Goal: Task Accomplishment & Management: Manage account settings

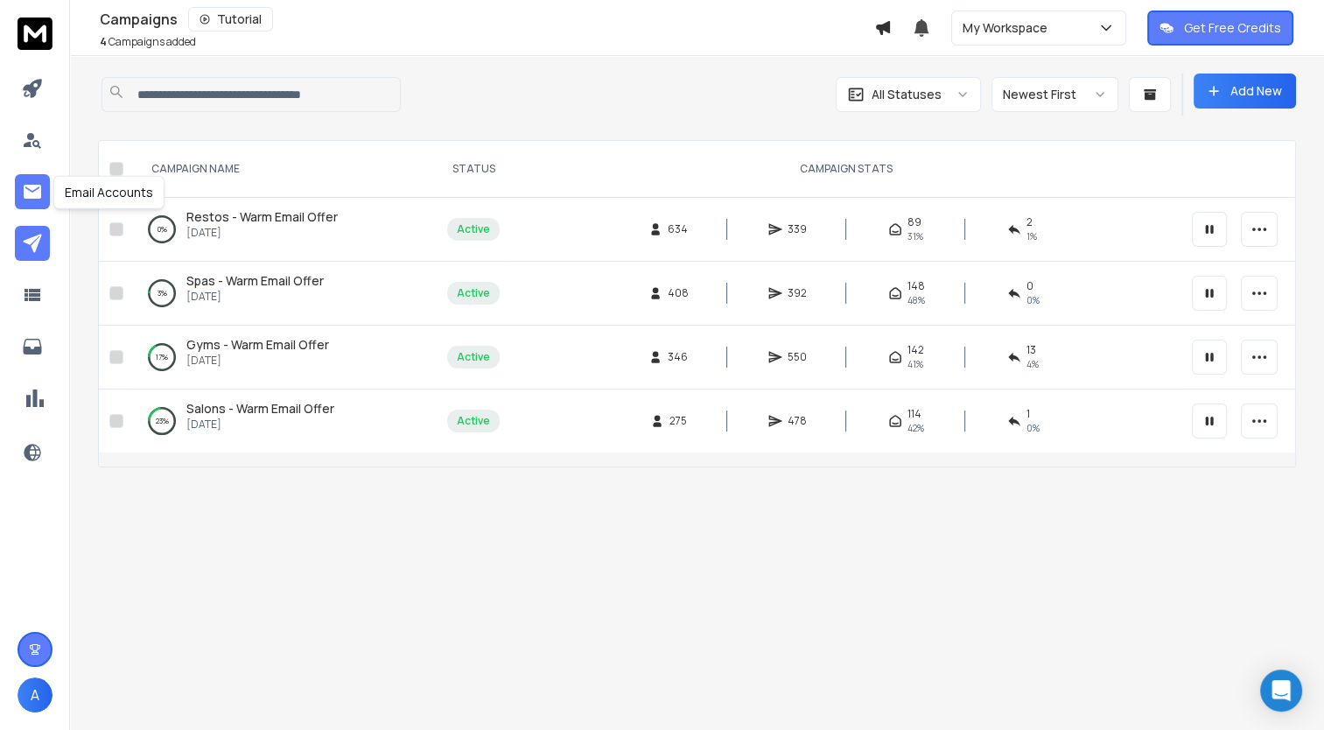
click at [33, 186] on icon at bounding box center [32, 192] width 17 height 14
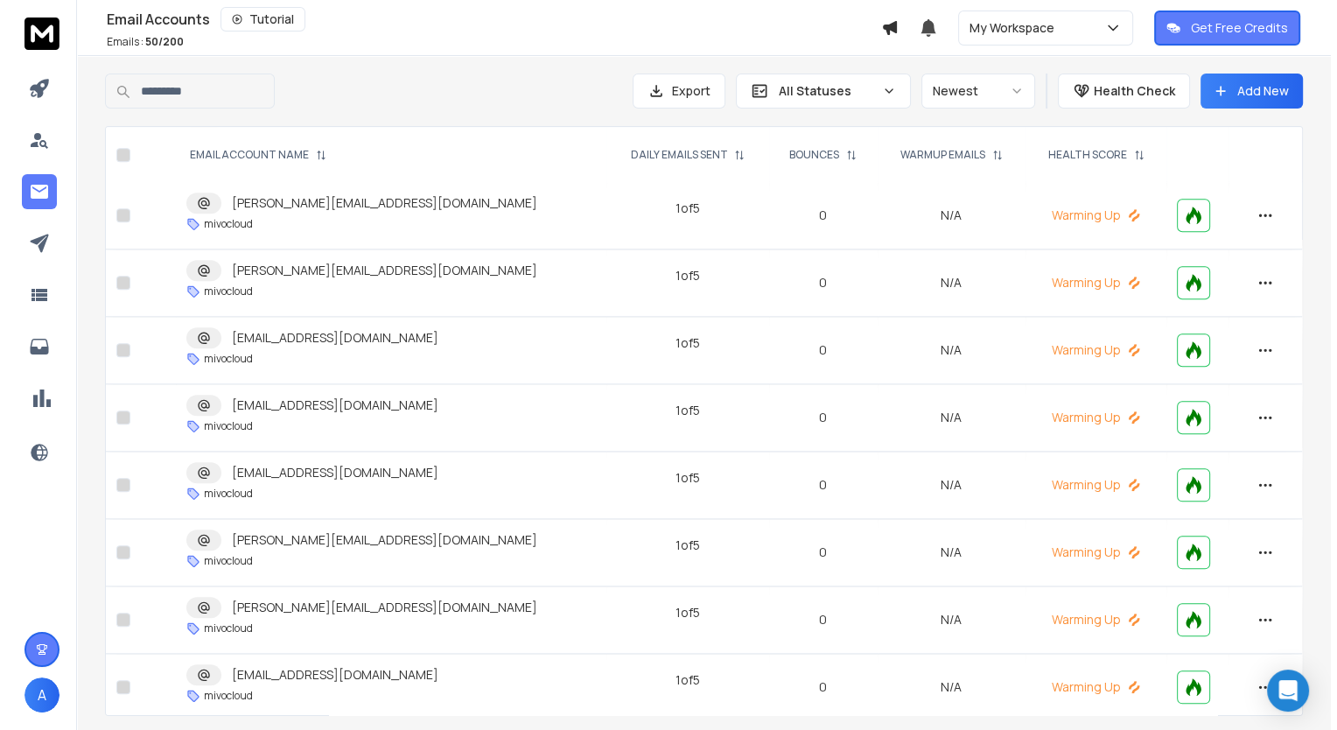
scroll to position [2012, 0]
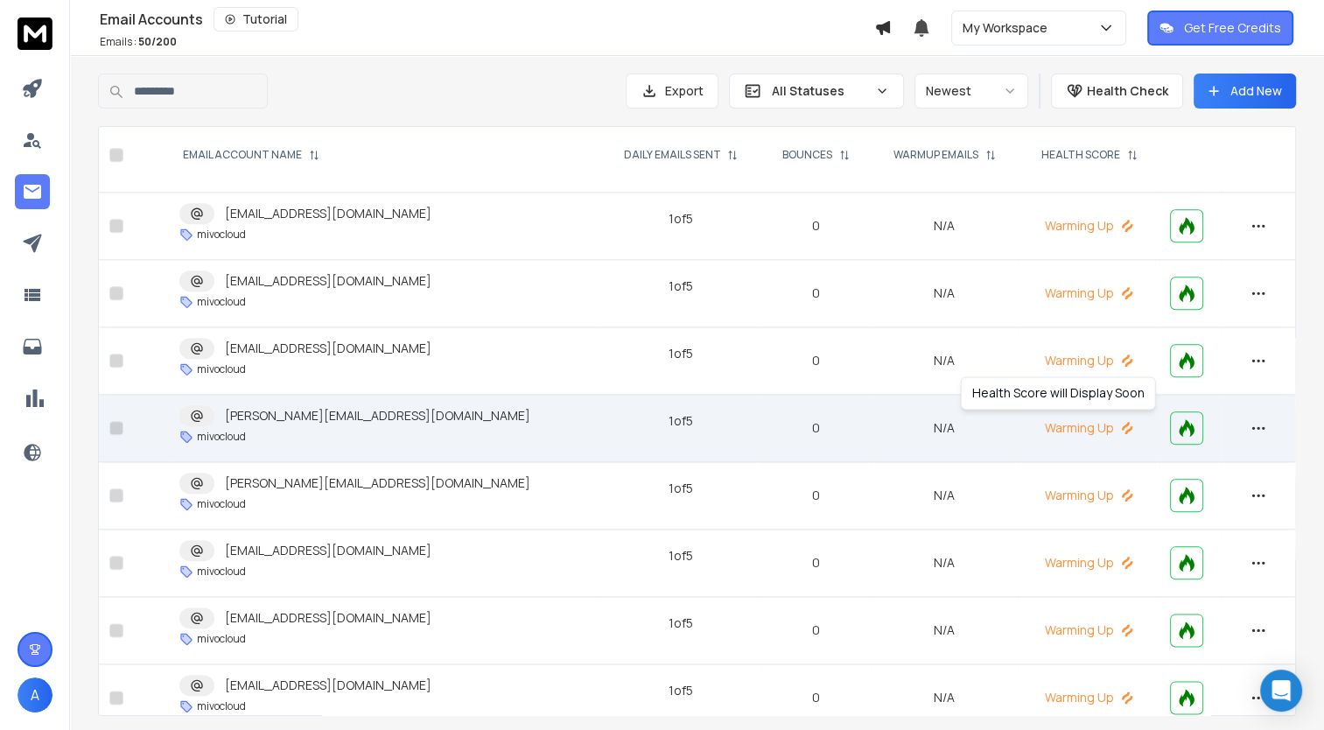
click at [1050, 423] on p "Warming Up" at bounding box center [1089, 427] width 120 height 17
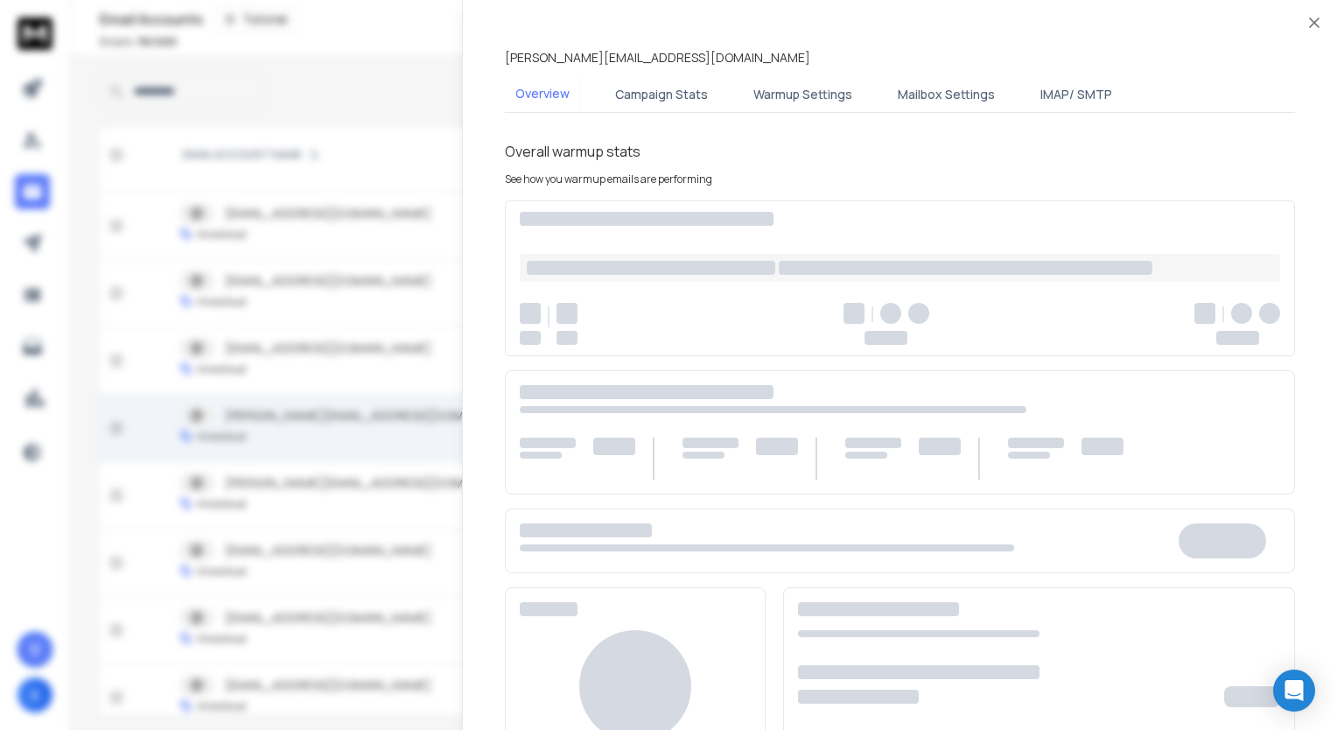
click at [1041, 425] on body "ReferralStack Unlock AI-powered affiliate growth Lifetime Deals available! Clai…" at bounding box center [662, 365] width 1324 height 730
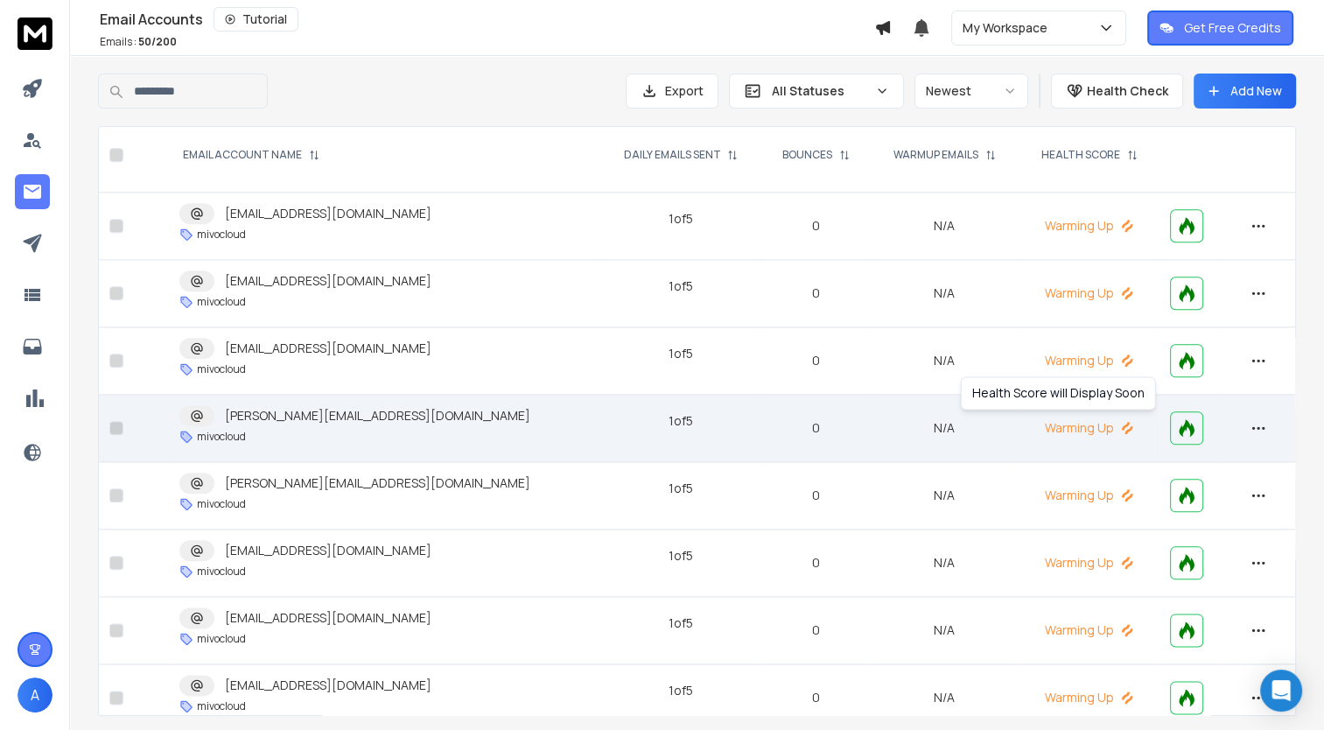
click at [1041, 425] on p "Warming Up" at bounding box center [1089, 427] width 120 height 17
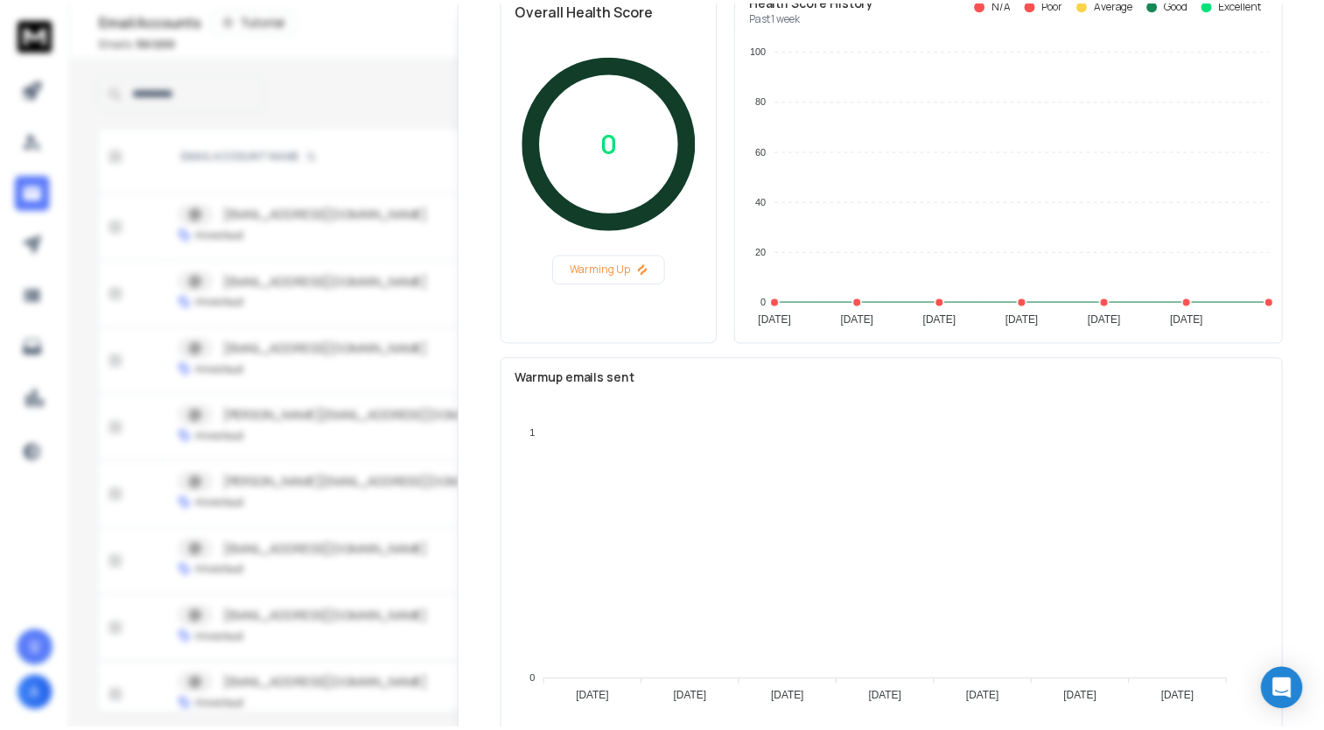
scroll to position [656, 0]
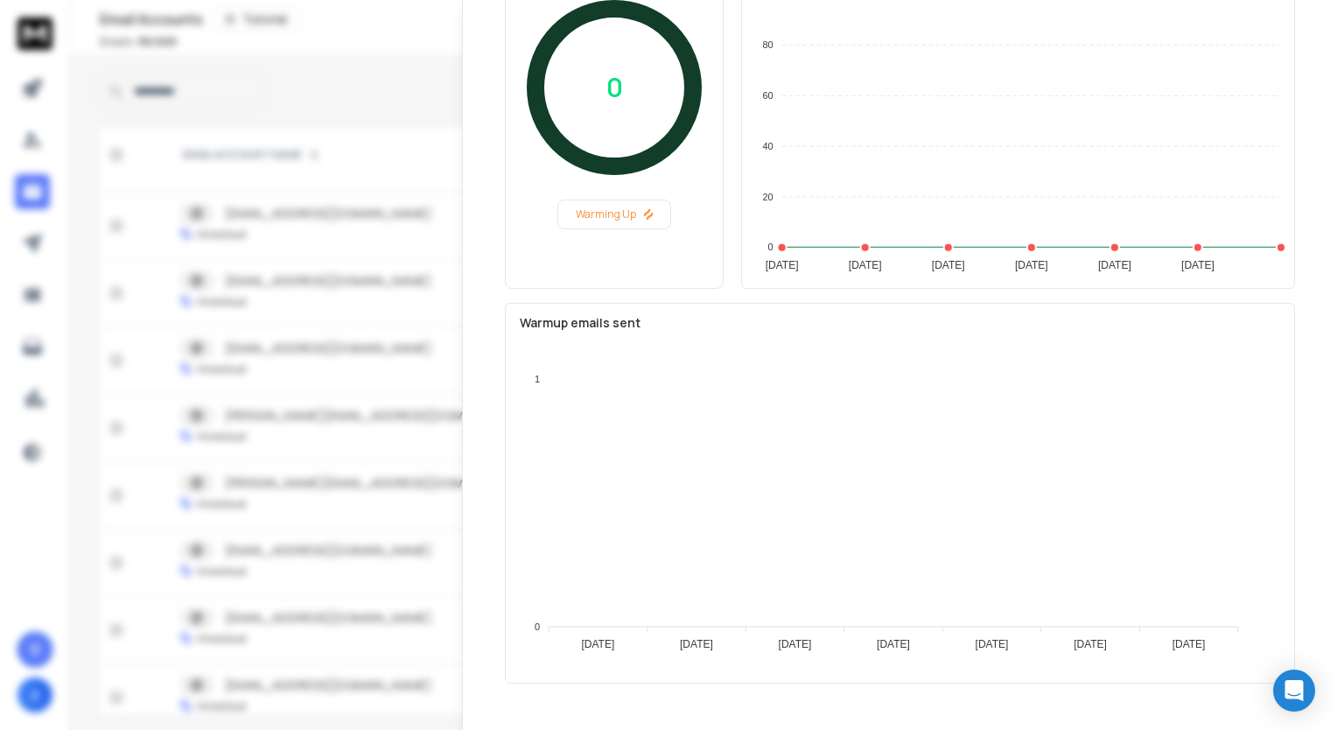
click at [356, 337] on div at bounding box center [668, 365] width 1337 height 730
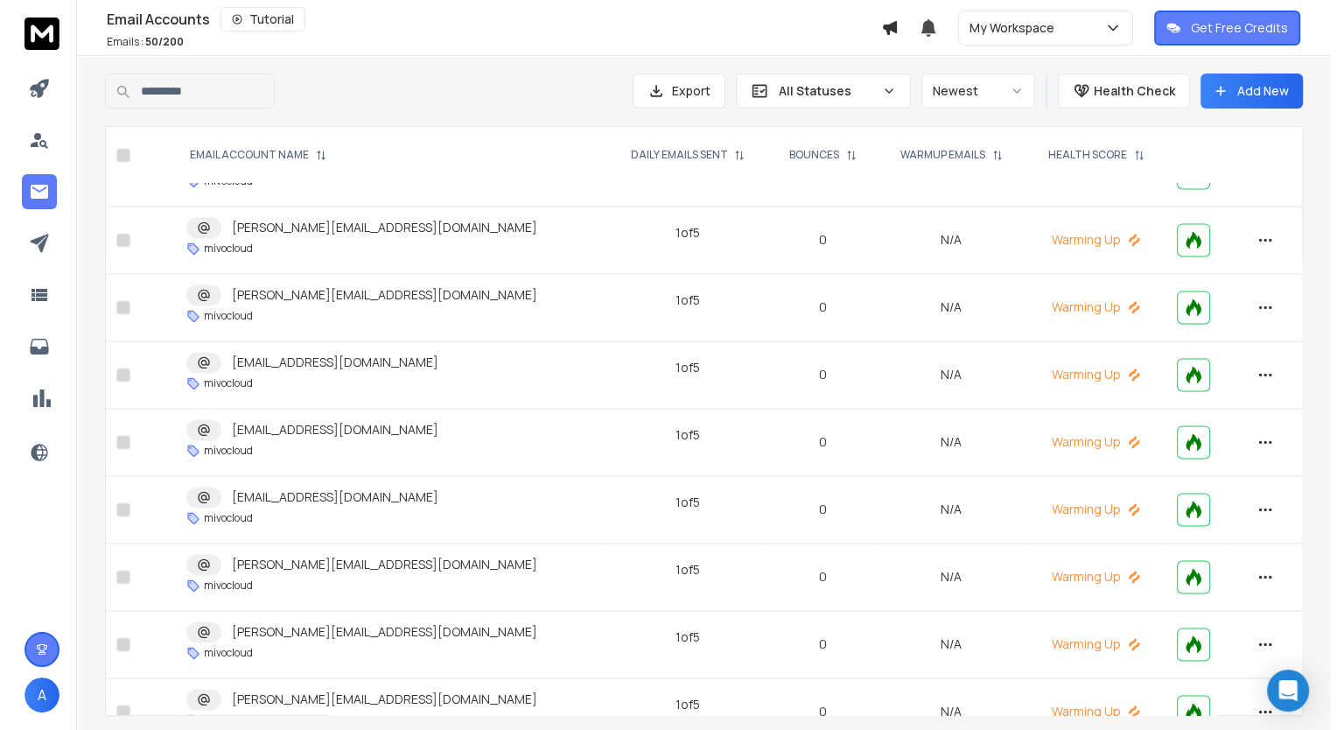
scroll to position [2869, 0]
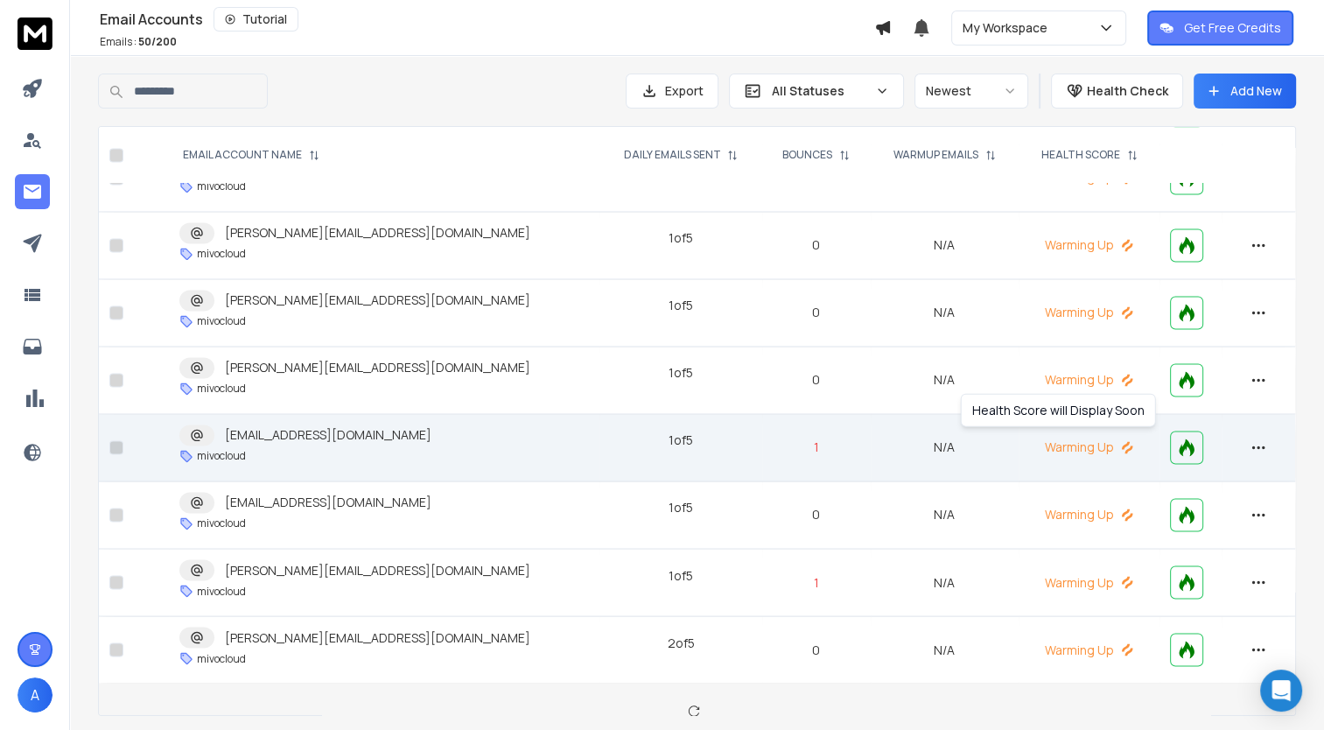
click at [1047, 441] on p "Warming Up" at bounding box center [1089, 446] width 120 height 17
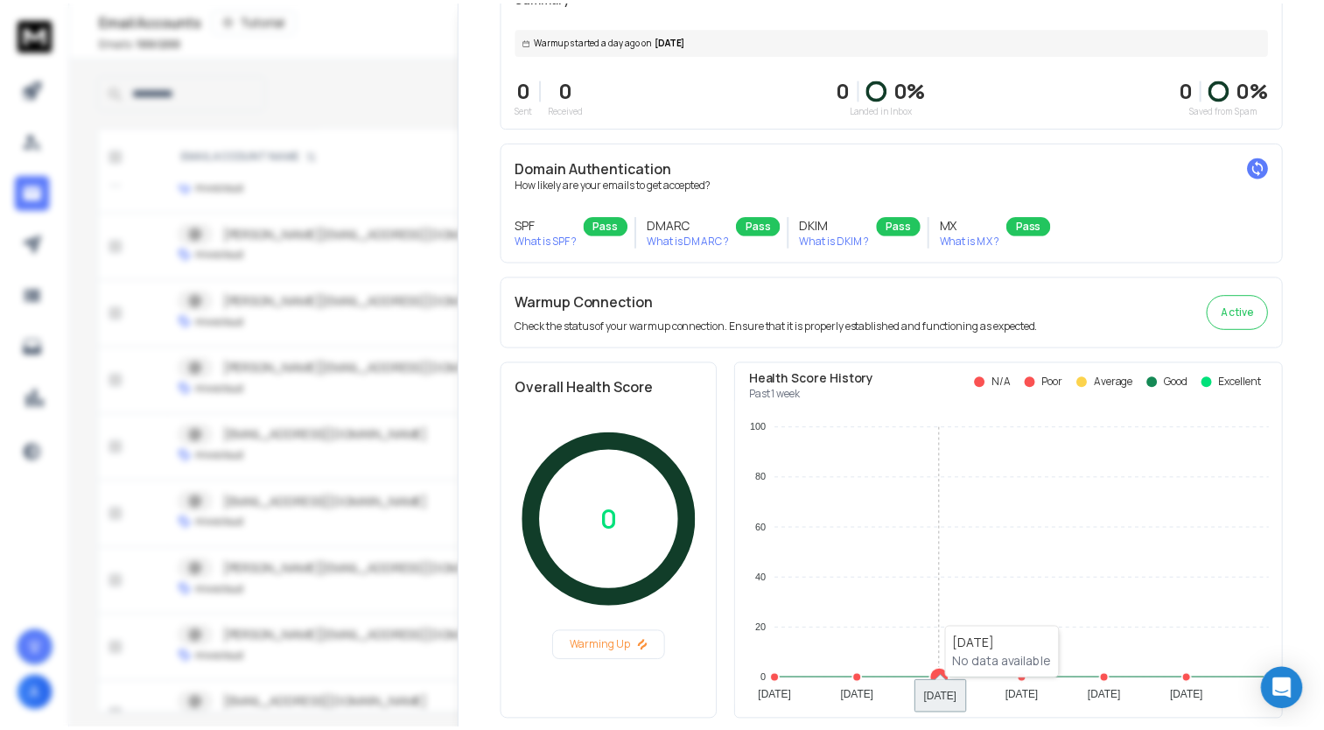
scroll to position [350, 0]
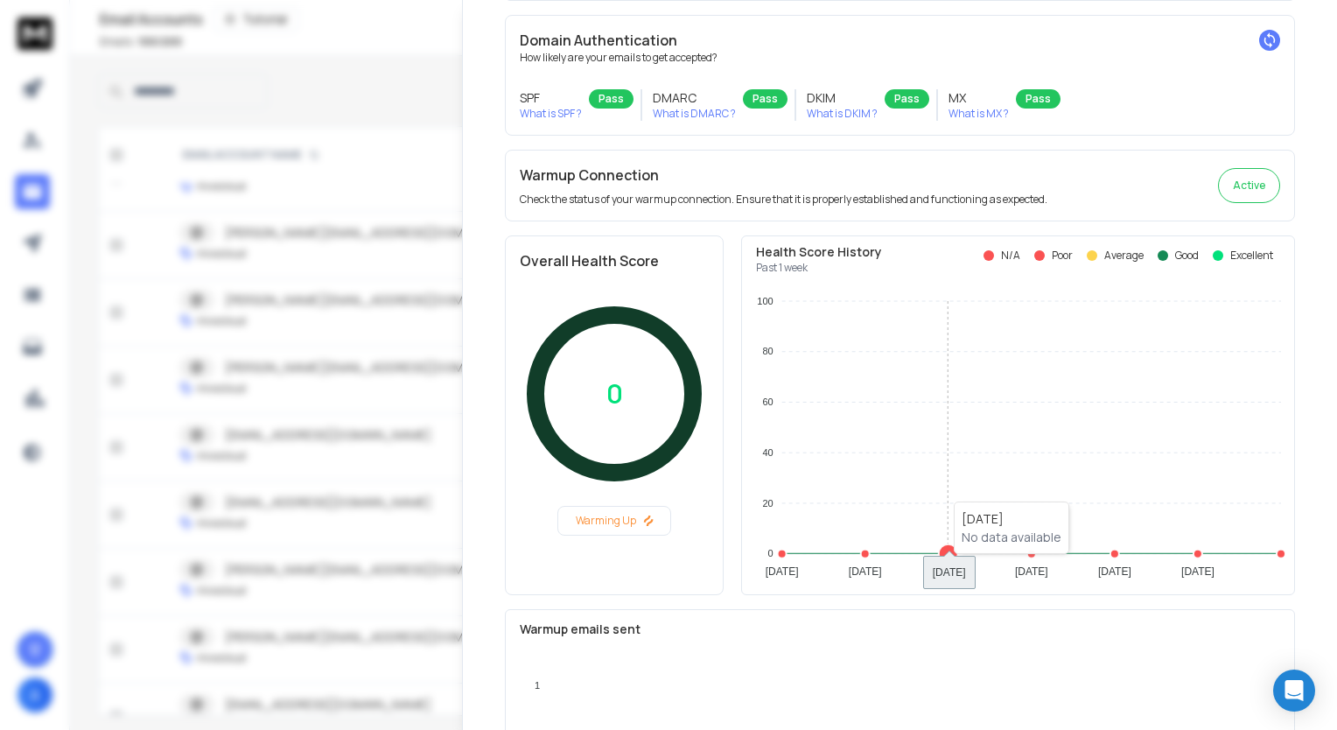
click at [249, 387] on div at bounding box center [668, 365] width 1337 height 730
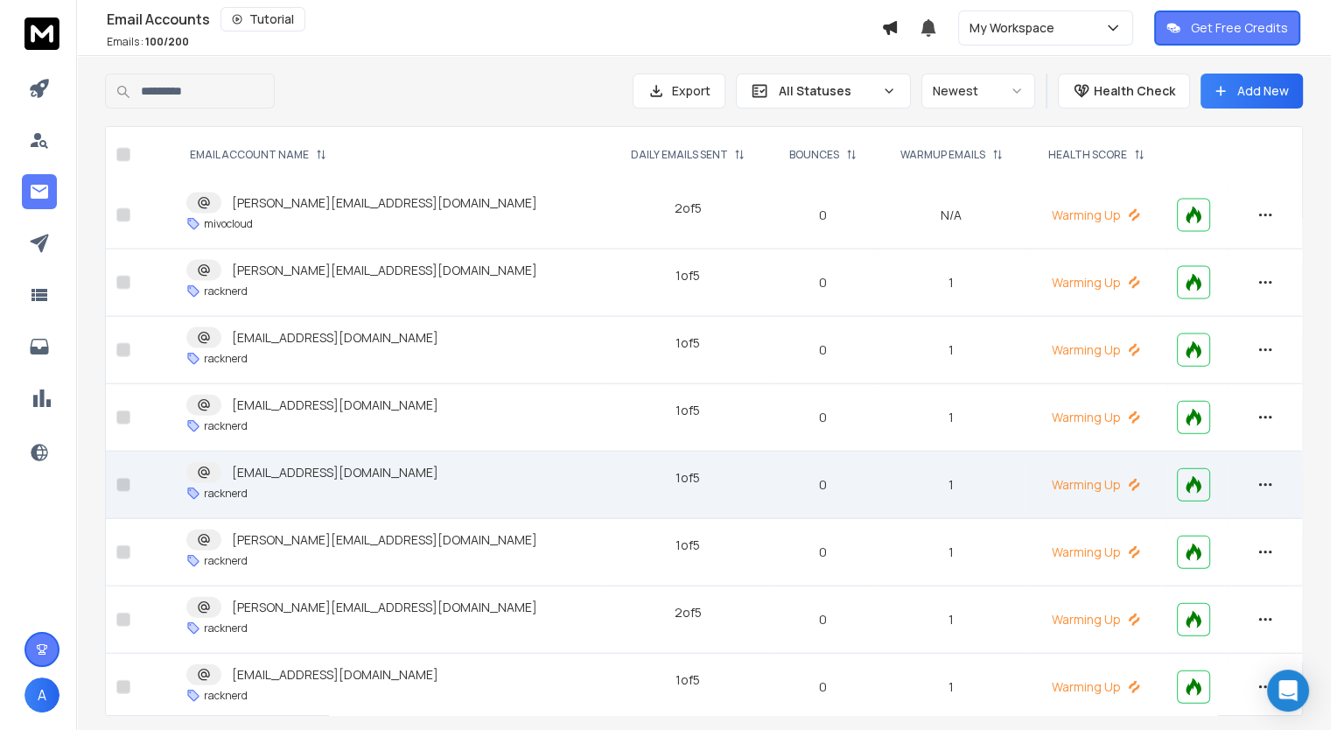
scroll to position [3918, 0]
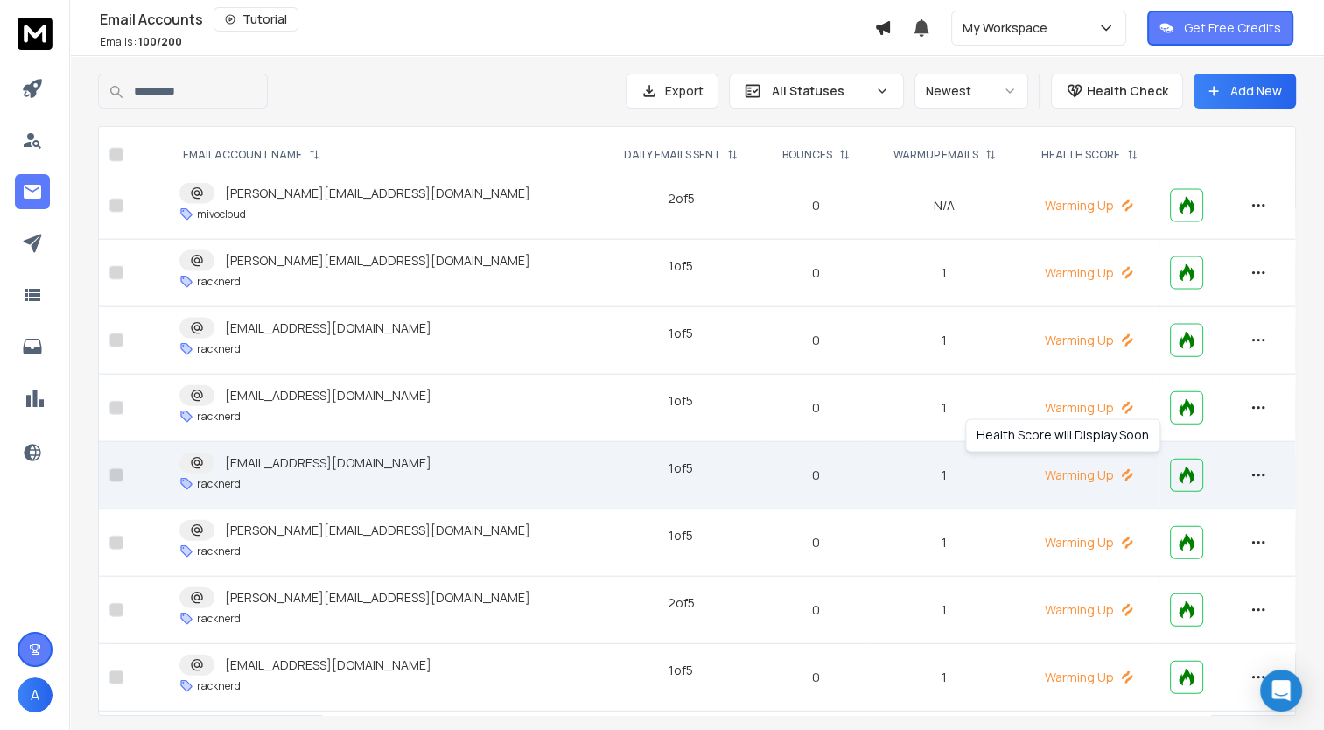
click at [1045, 466] on p "Warming Up" at bounding box center [1089, 474] width 120 height 17
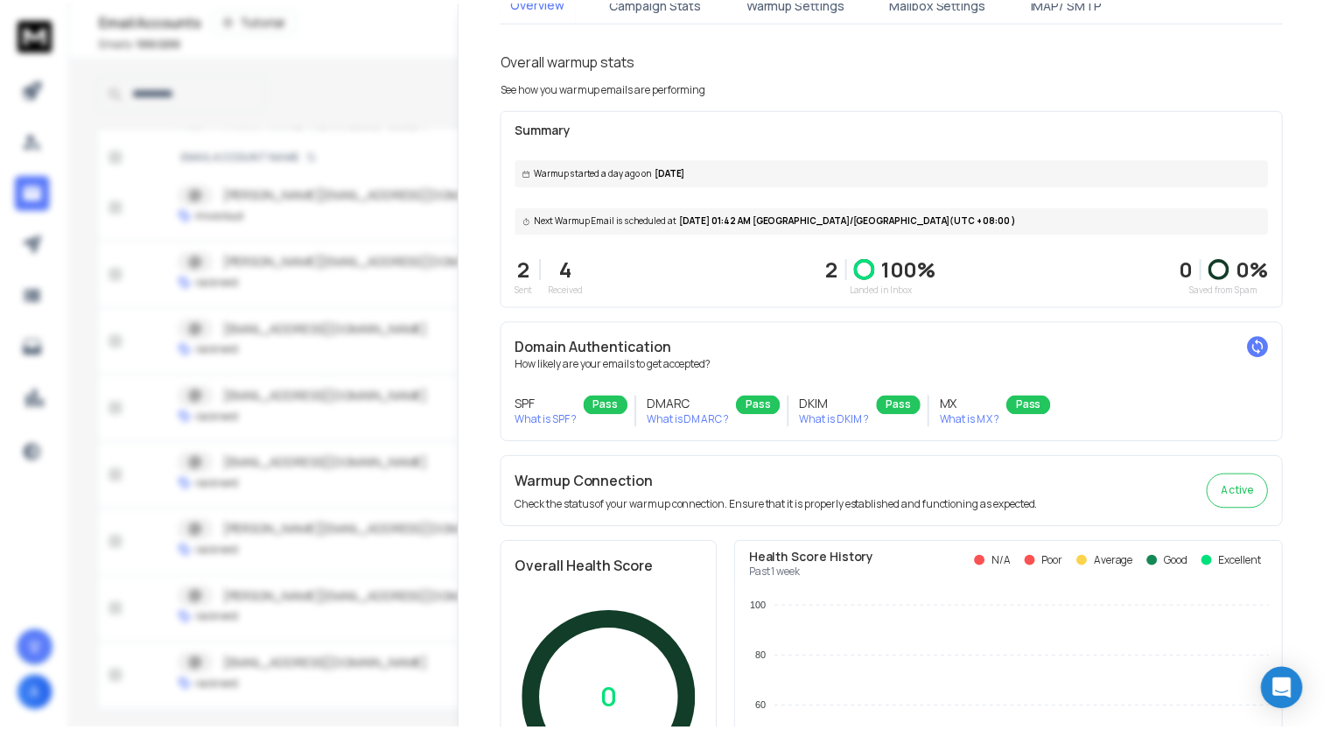
scroll to position [4, 0]
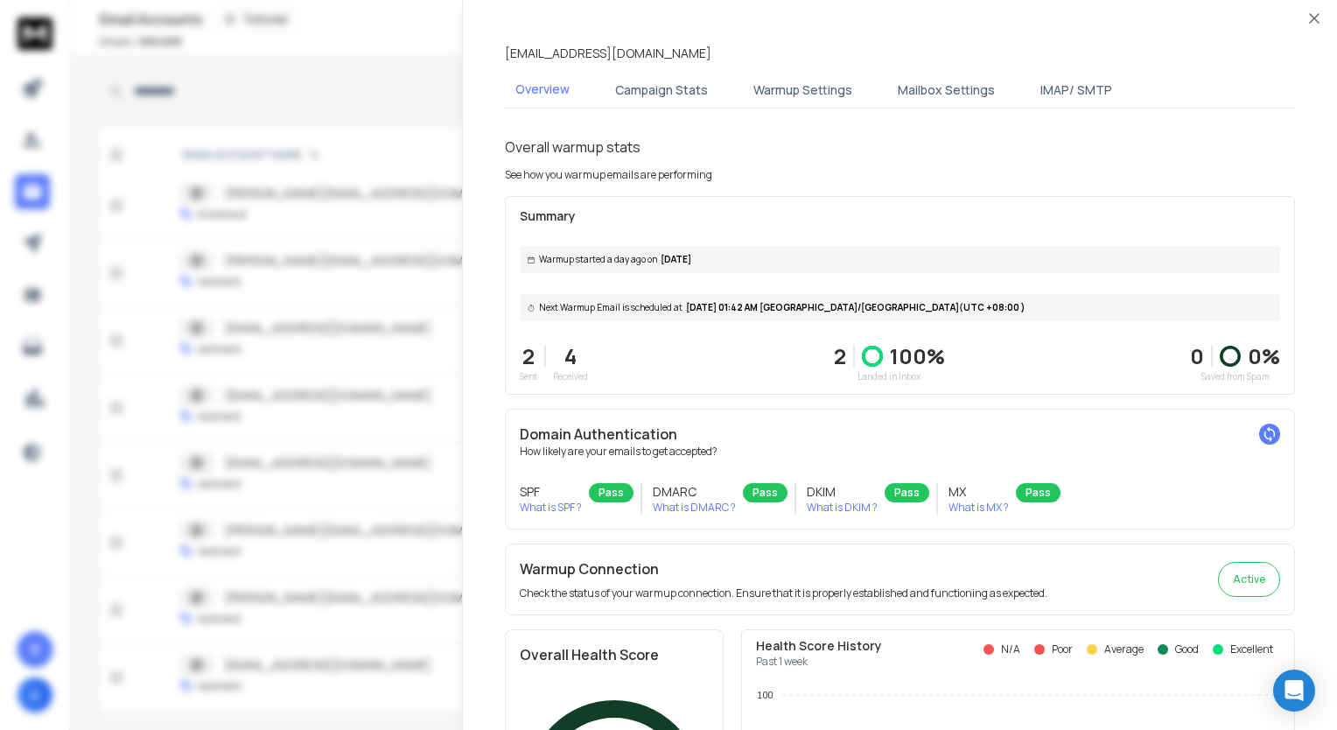
click at [215, 320] on div at bounding box center [668, 365] width 1337 height 730
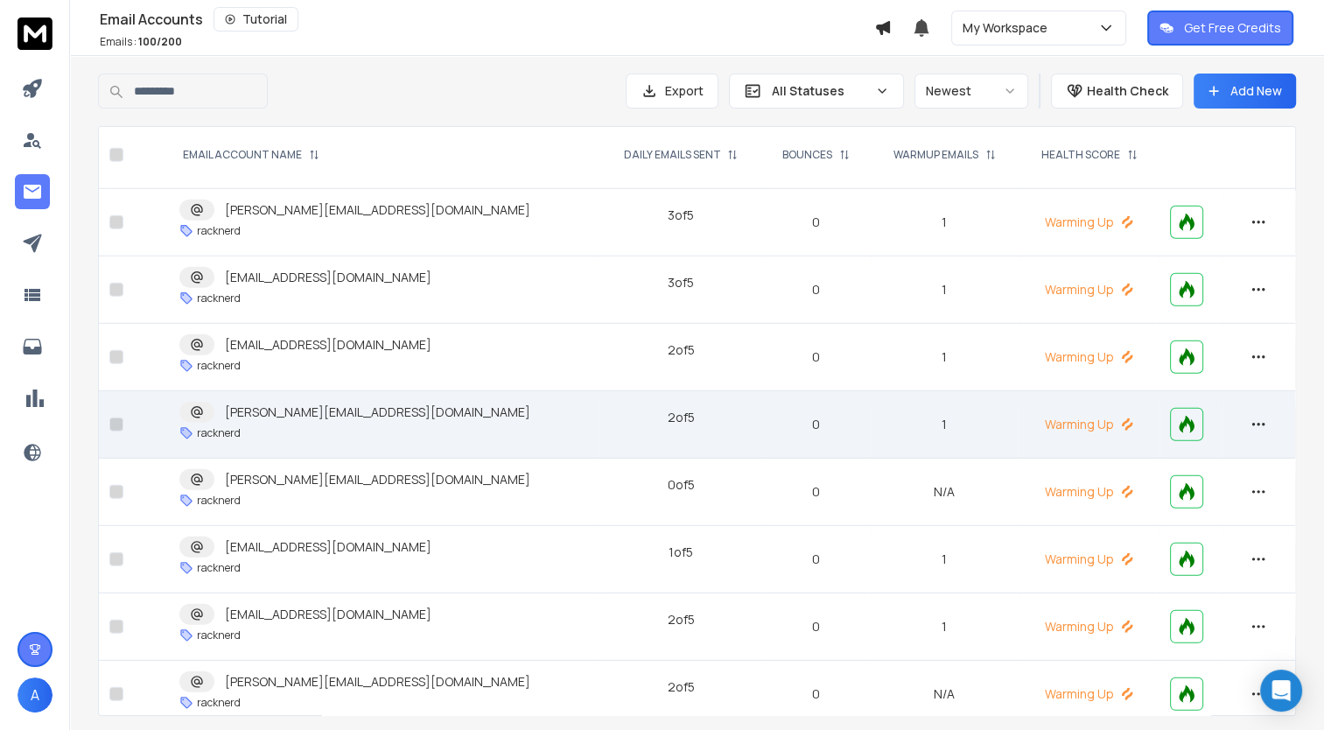
scroll to position [5056, 0]
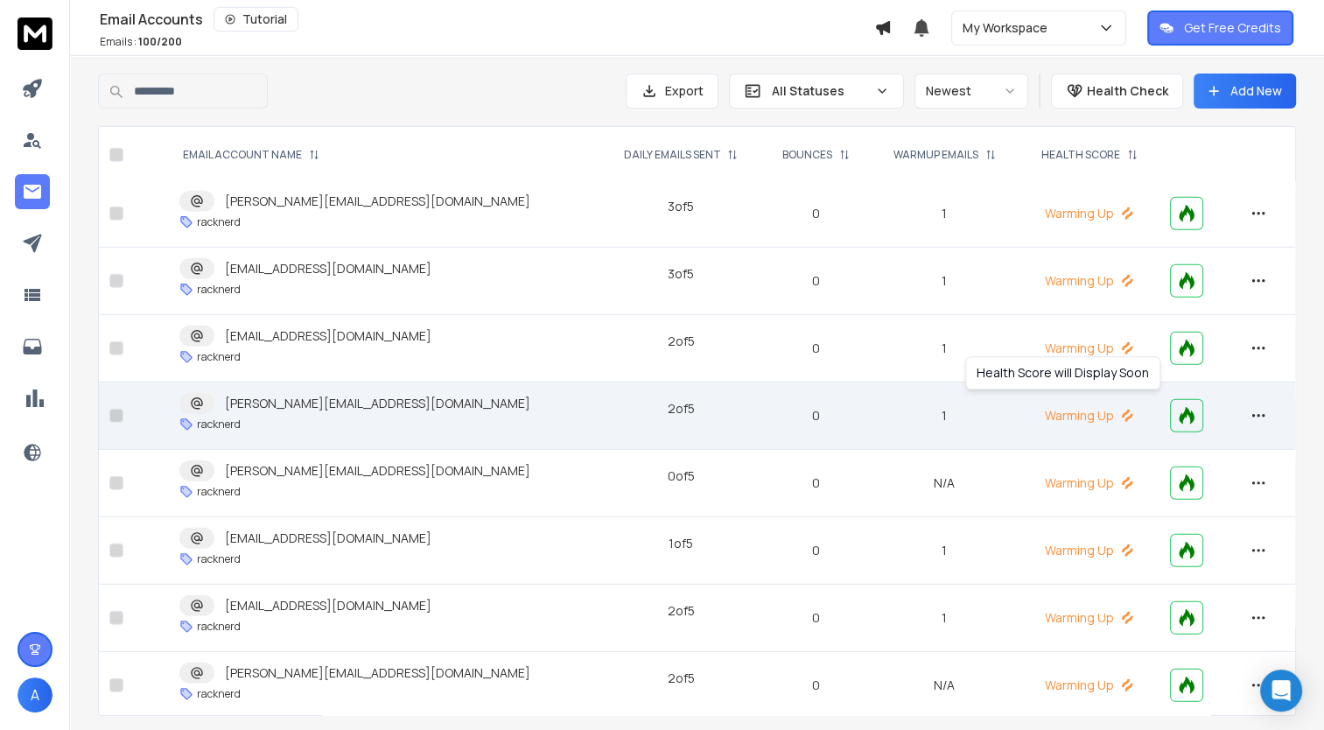
click at [1056, 407] on p "Warming Up" at bounding box center [1089, 415] width 120 height 17
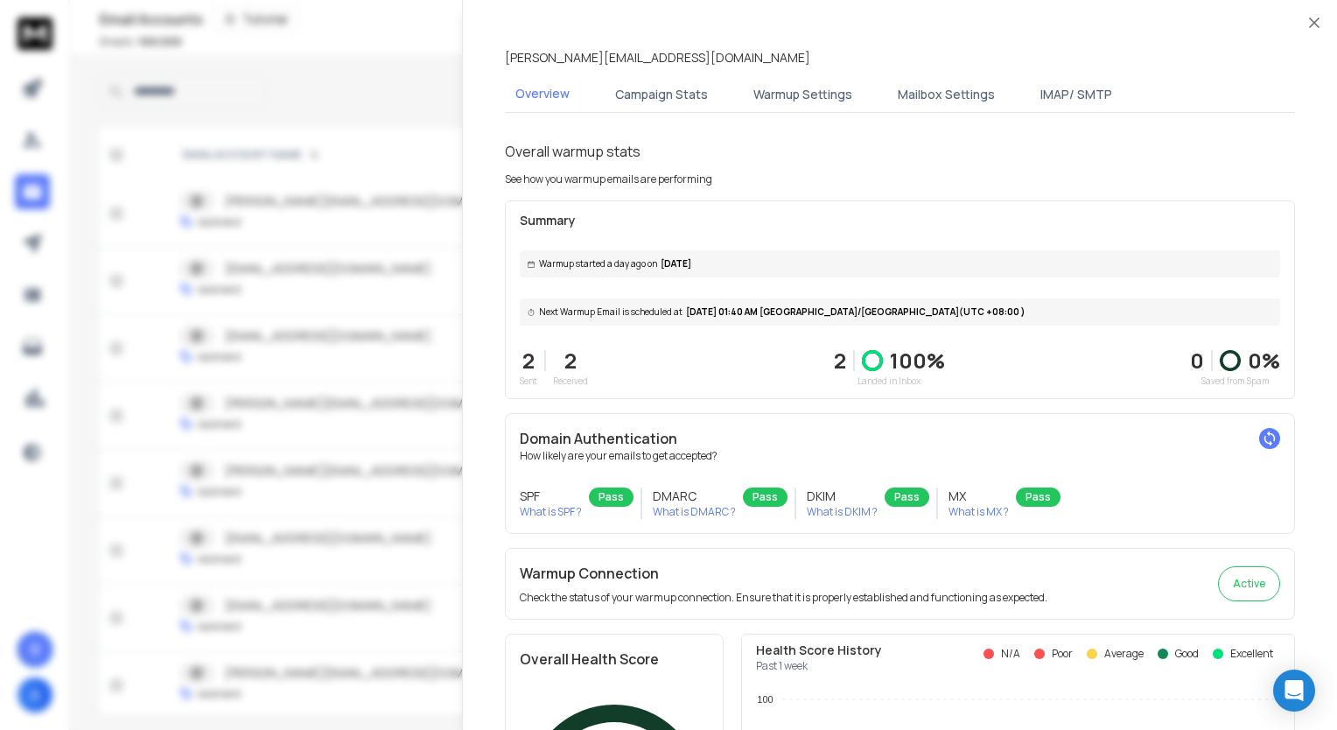
click at [273, 372] on div at bounding box center [668, 365] width 1337 height 730
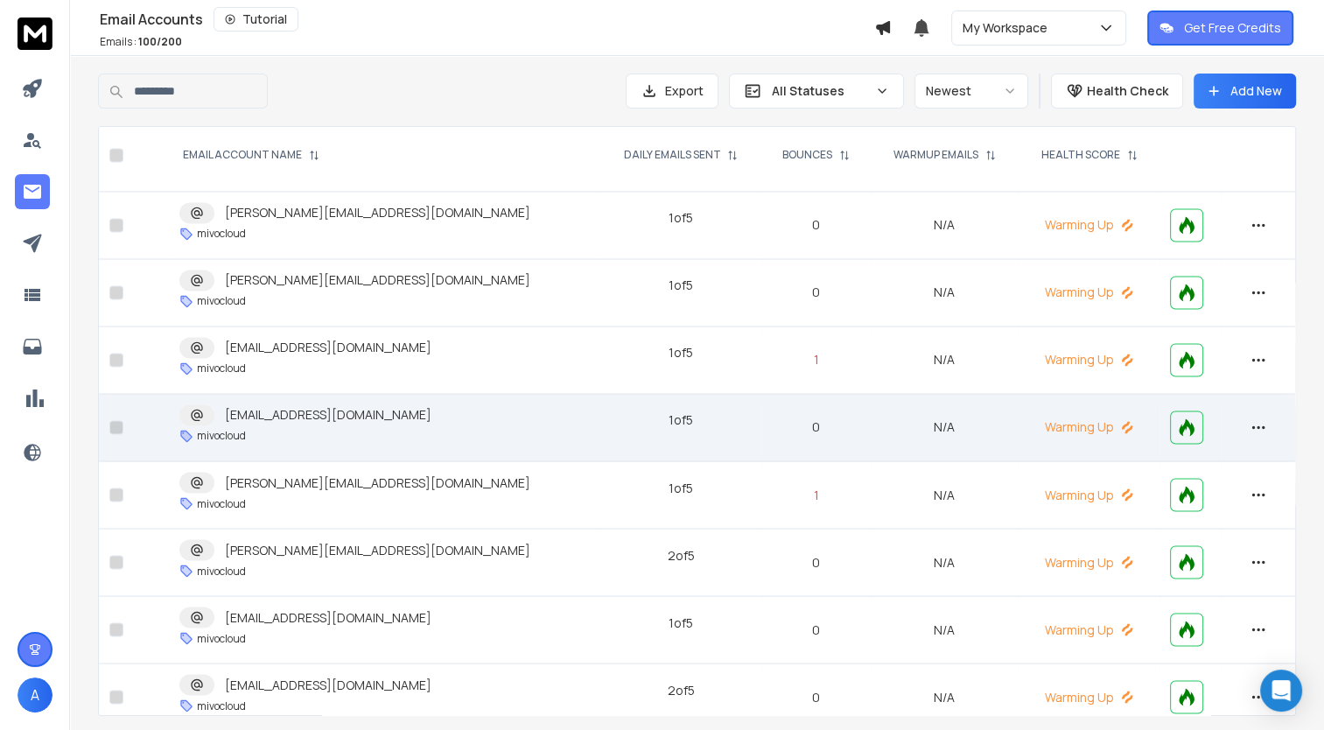
scroll to position [2431, 0]
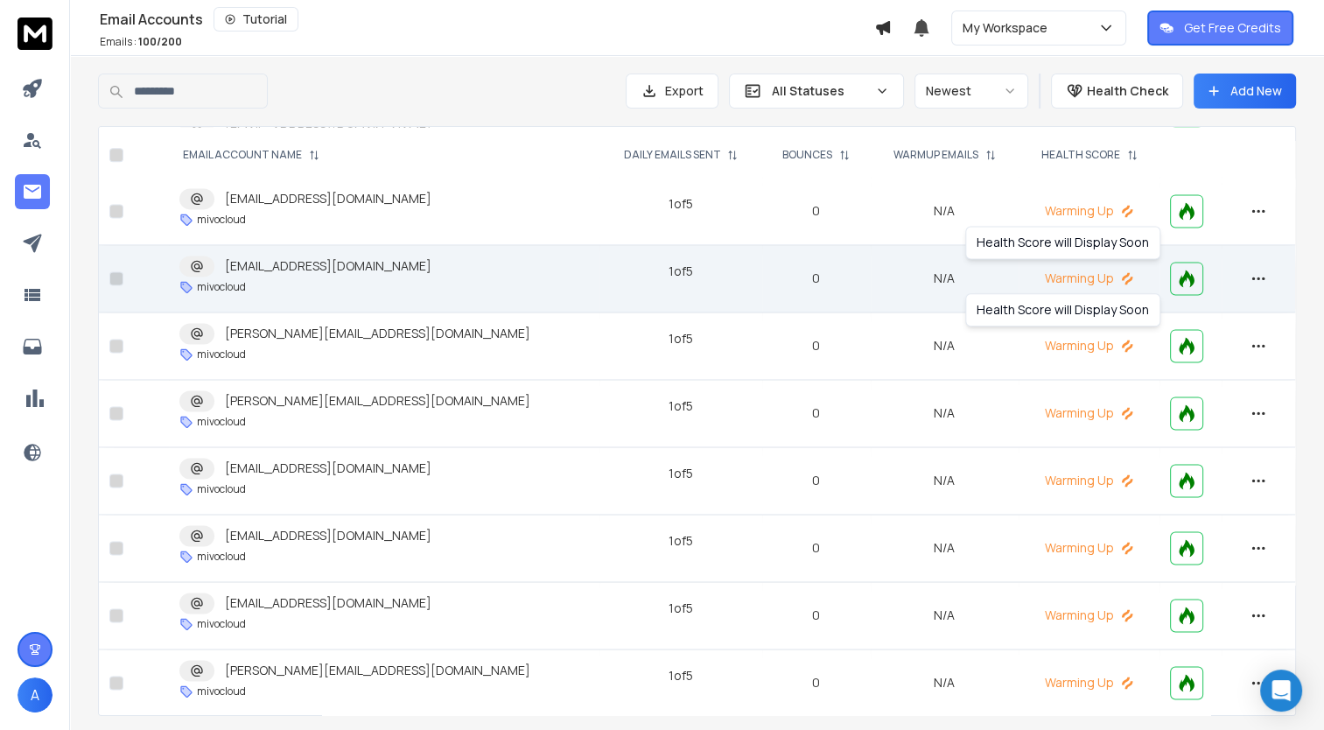
click at [1047, 261] on td "Warming Up" at bounding box center [1088, 278] width 141 height 67
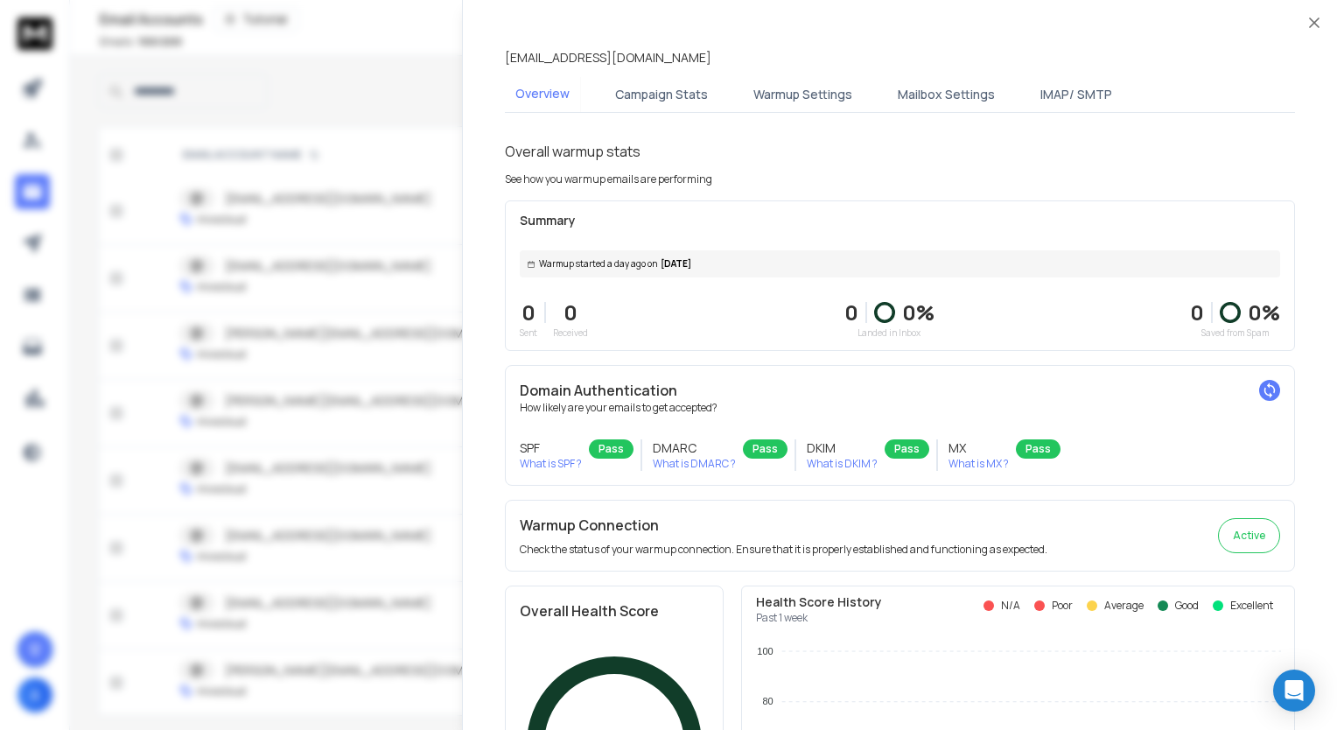
click at [199, 242] on div at bounding box center [668, 365] width 1337 height 730
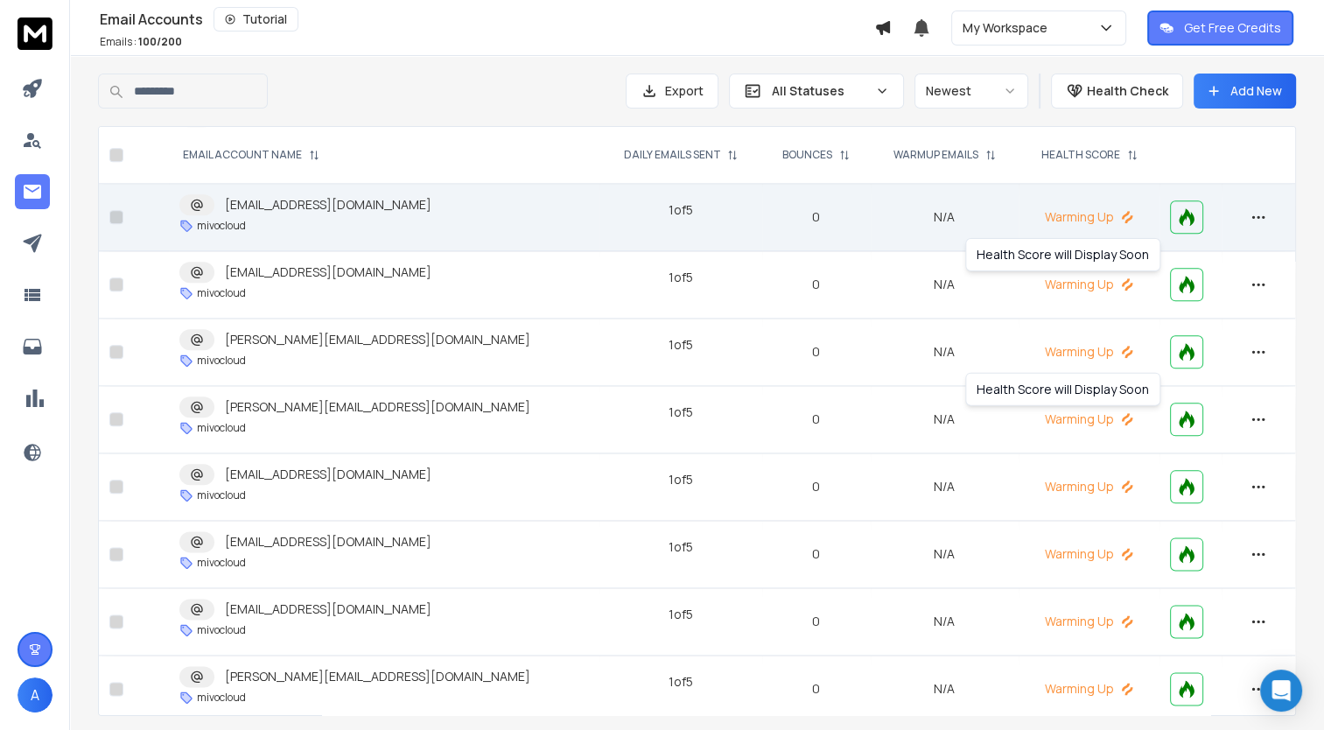
scroll to position [2081, 0]
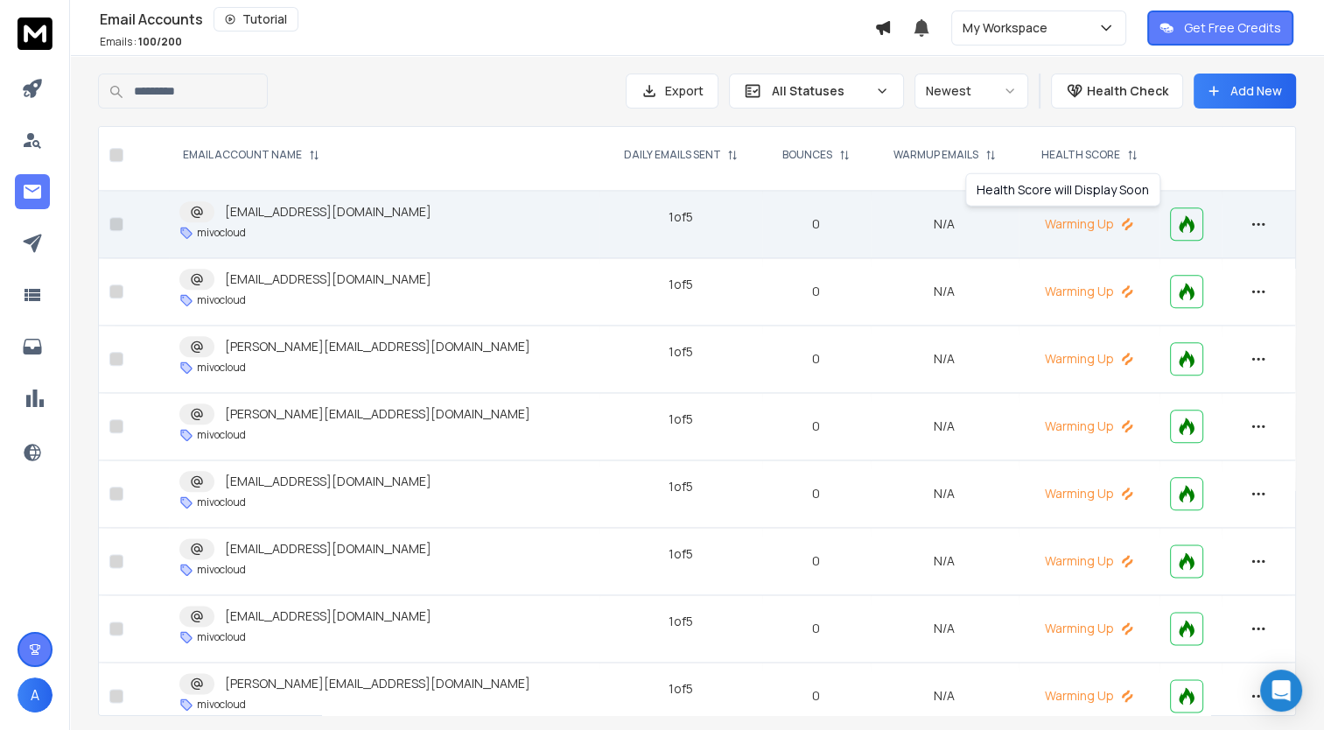
click at [1068, 219] on p "Warming Up" at bounding box center [1089, 223] width 120 height 17
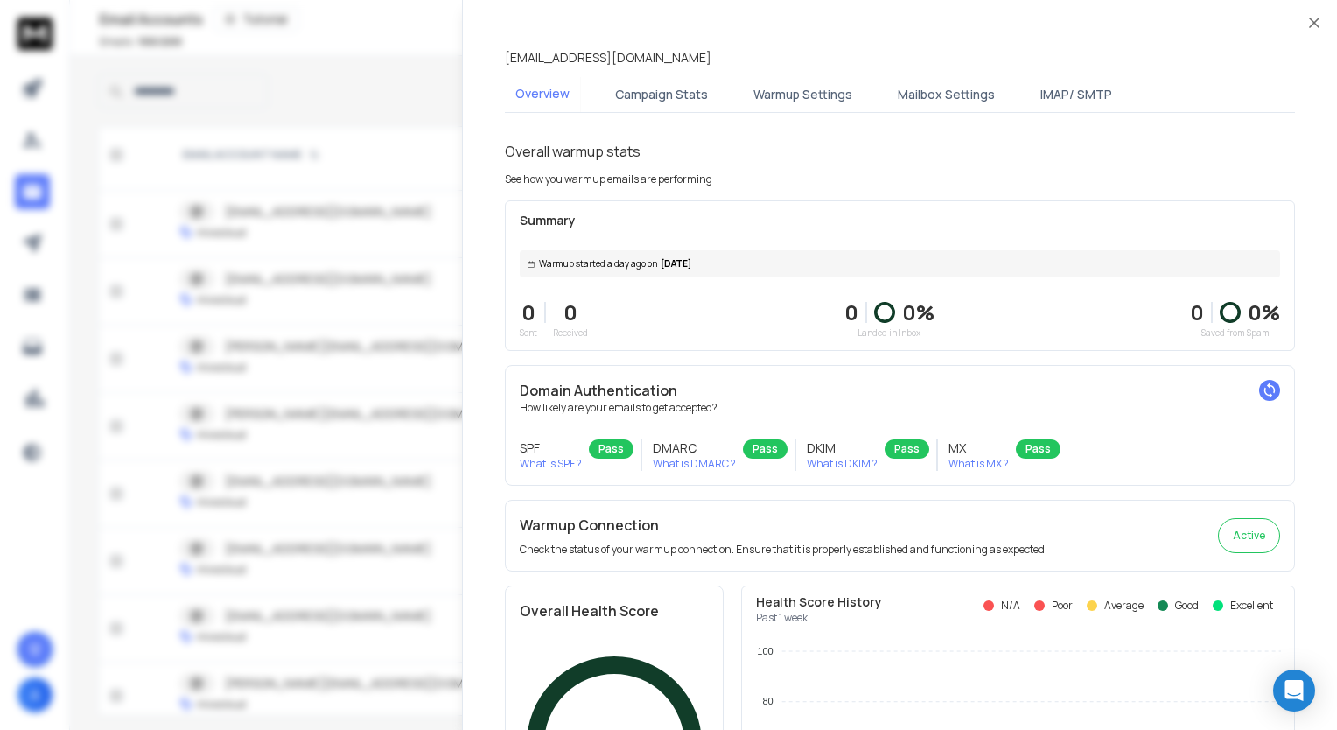
click at [336, 304] on div at bounding box center [668, 365] width 1337 height 730
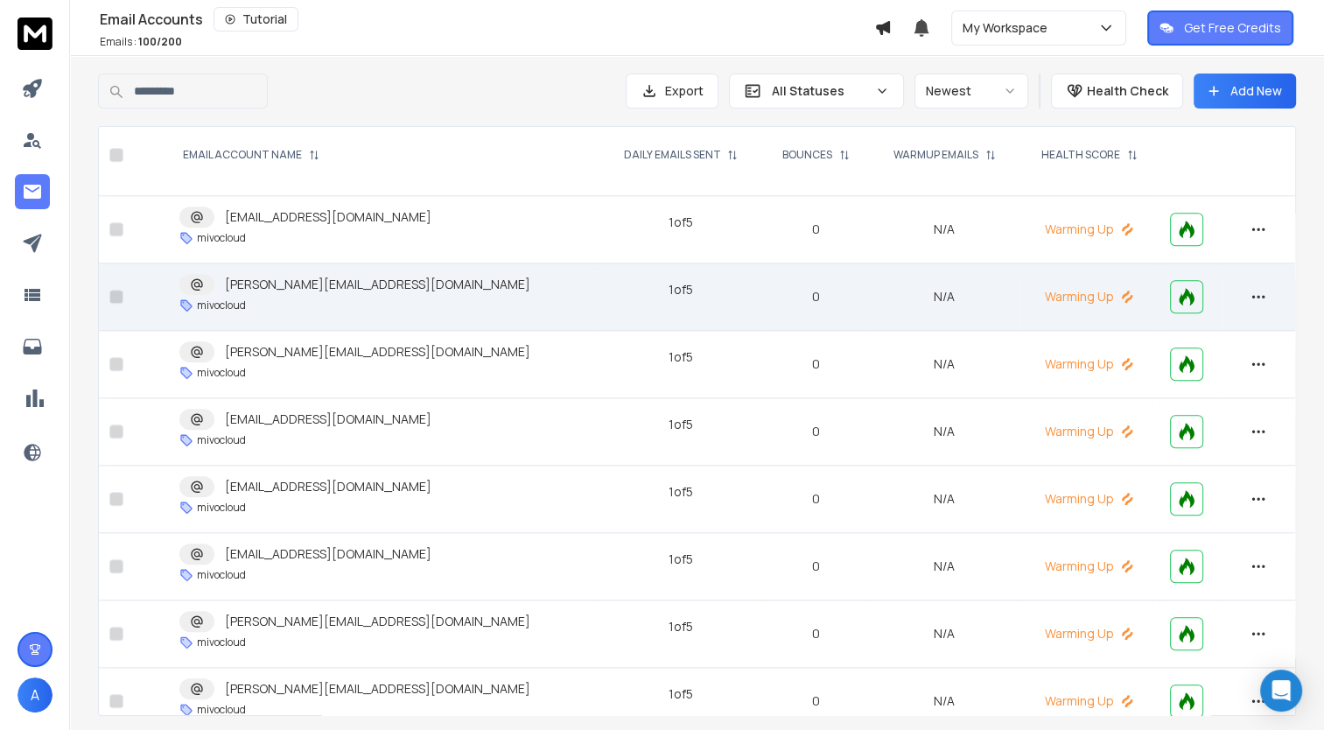
scroll to position [1469, 0]
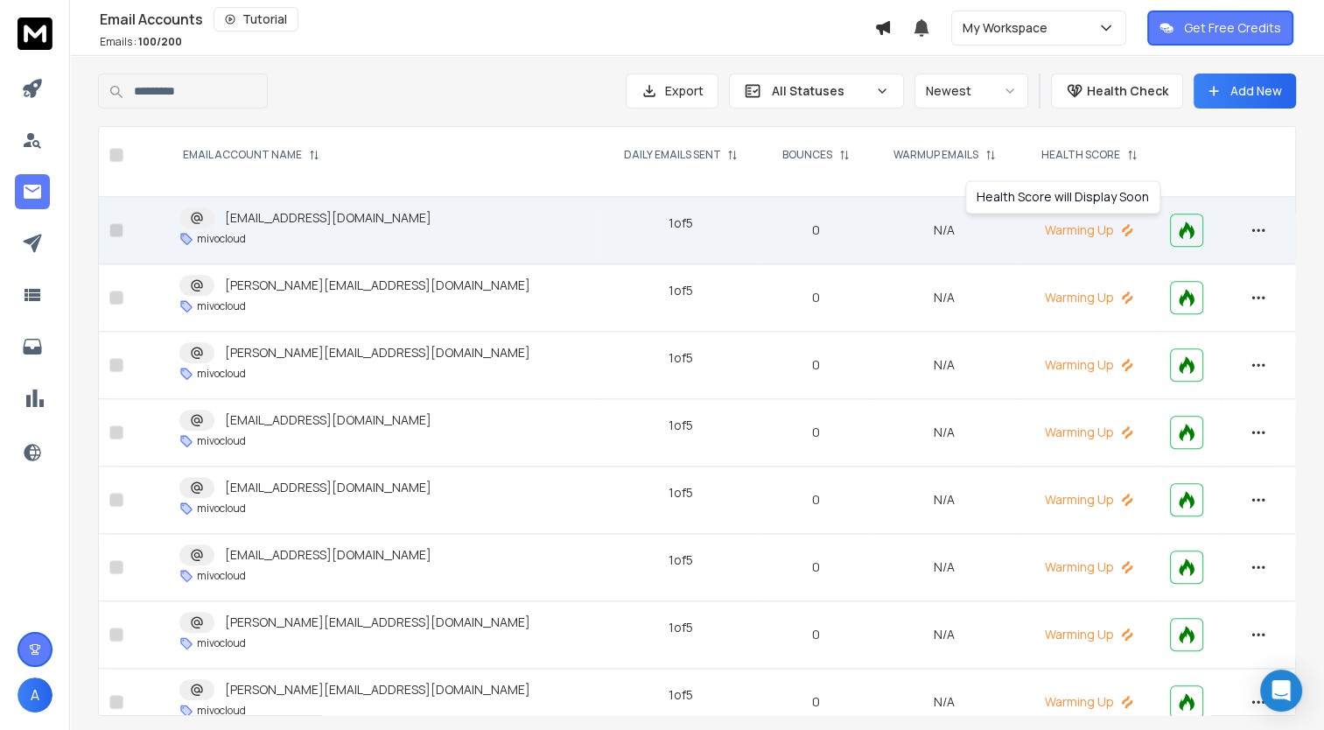
click at [1058, 221] on p "Warming Up" at bounding box center [1089, 229] width 120 height 17
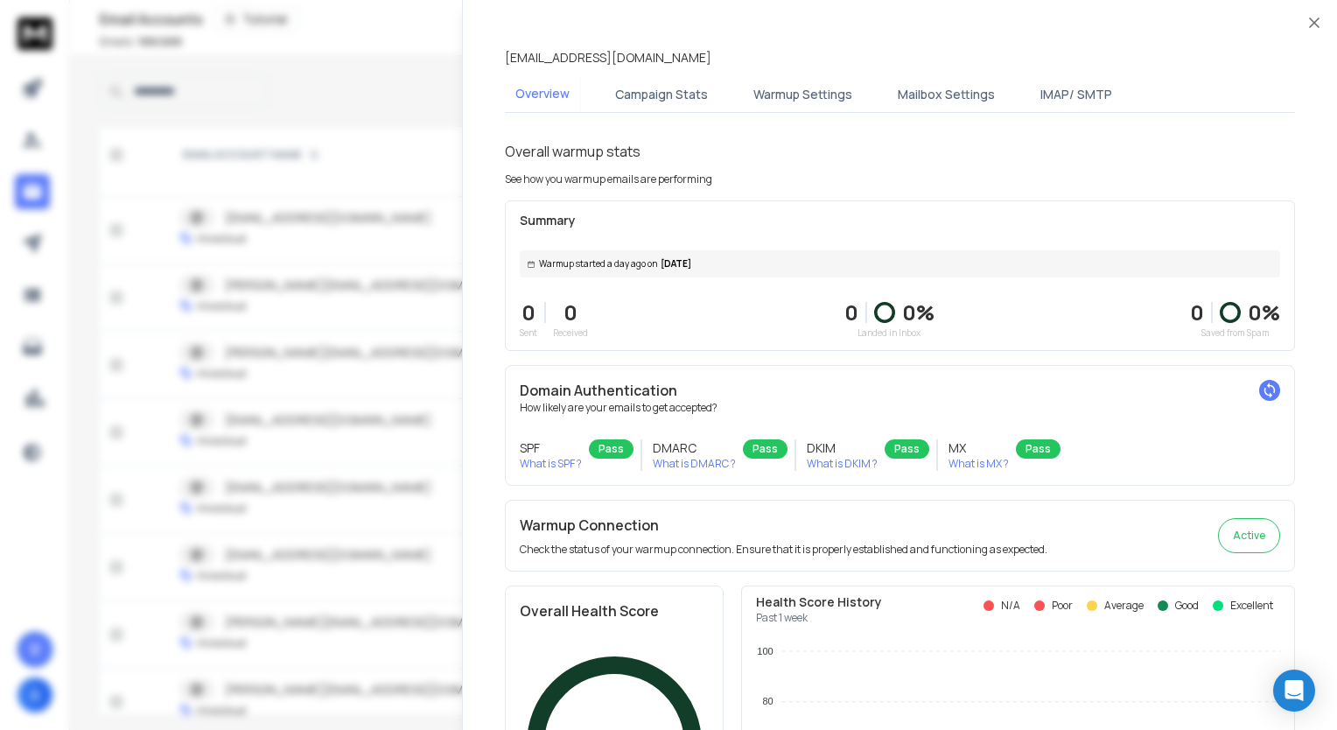
click at [329, 304] on div at bounding box center [668, 365] width 1337 height 730
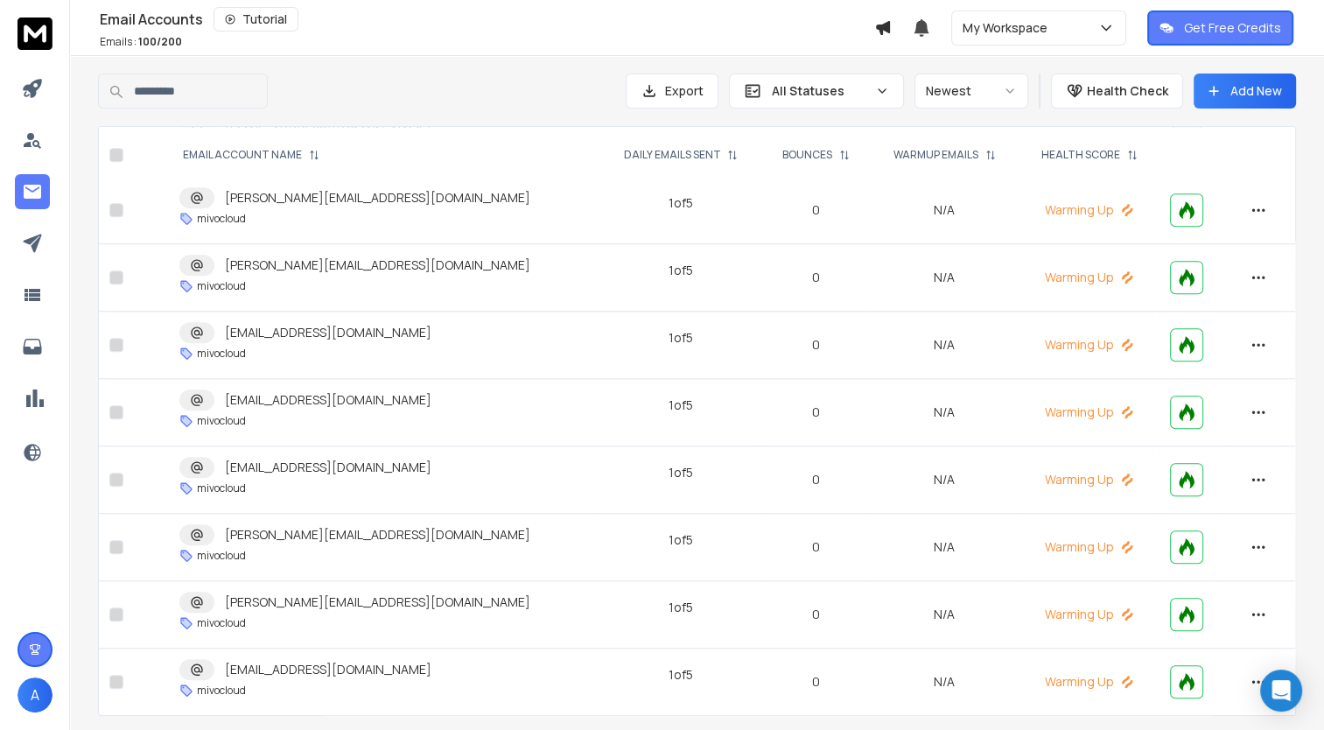
scroll to position [944, 0]
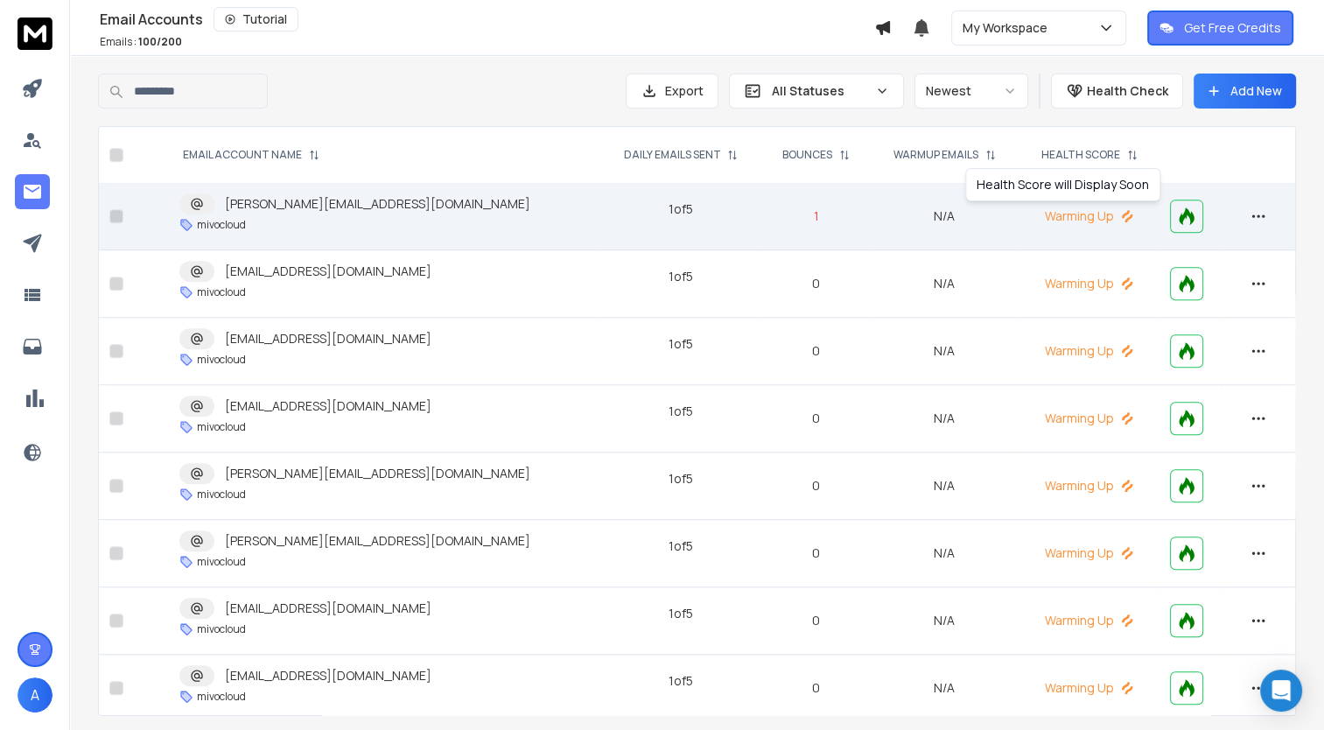
click at [1068, 213] on p "Warming Up" at bounding box center [1089, 215] width 120 height 17
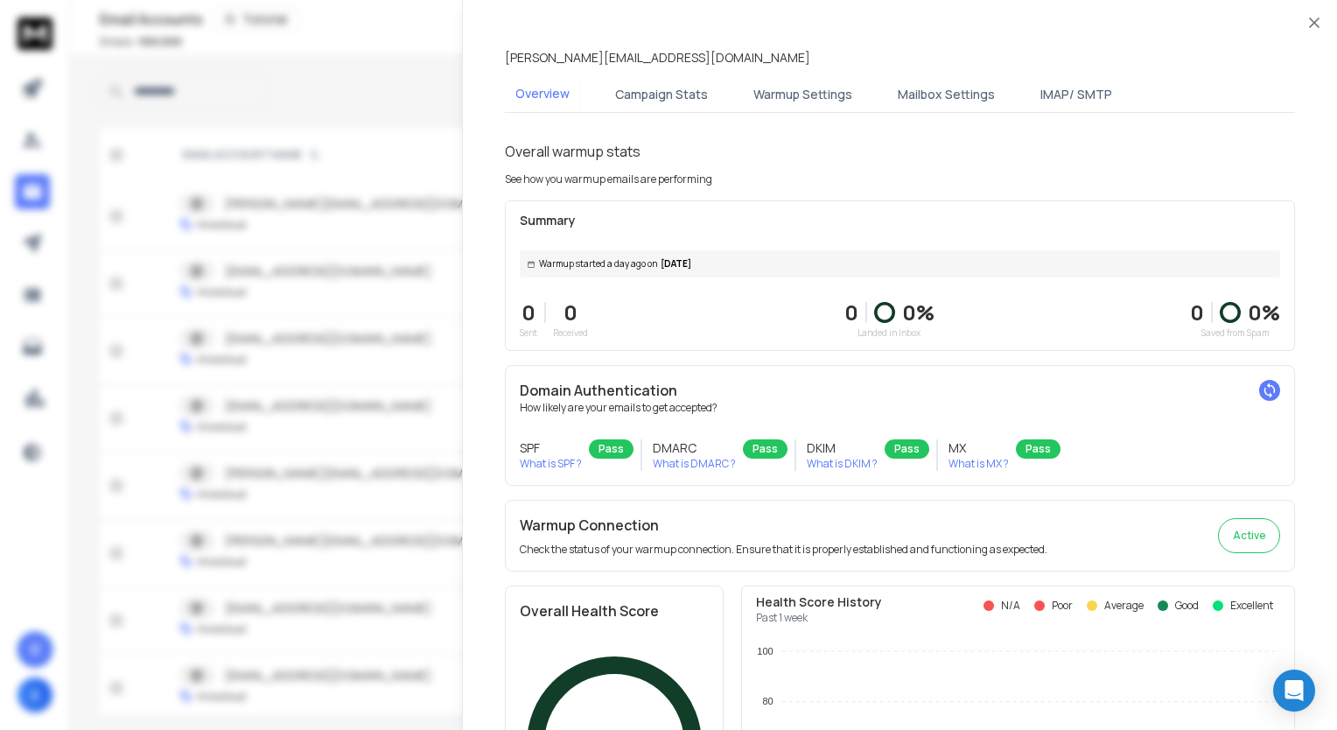
click at [204, 247] on div at bounding box center [668, 365] width 1337 height 730
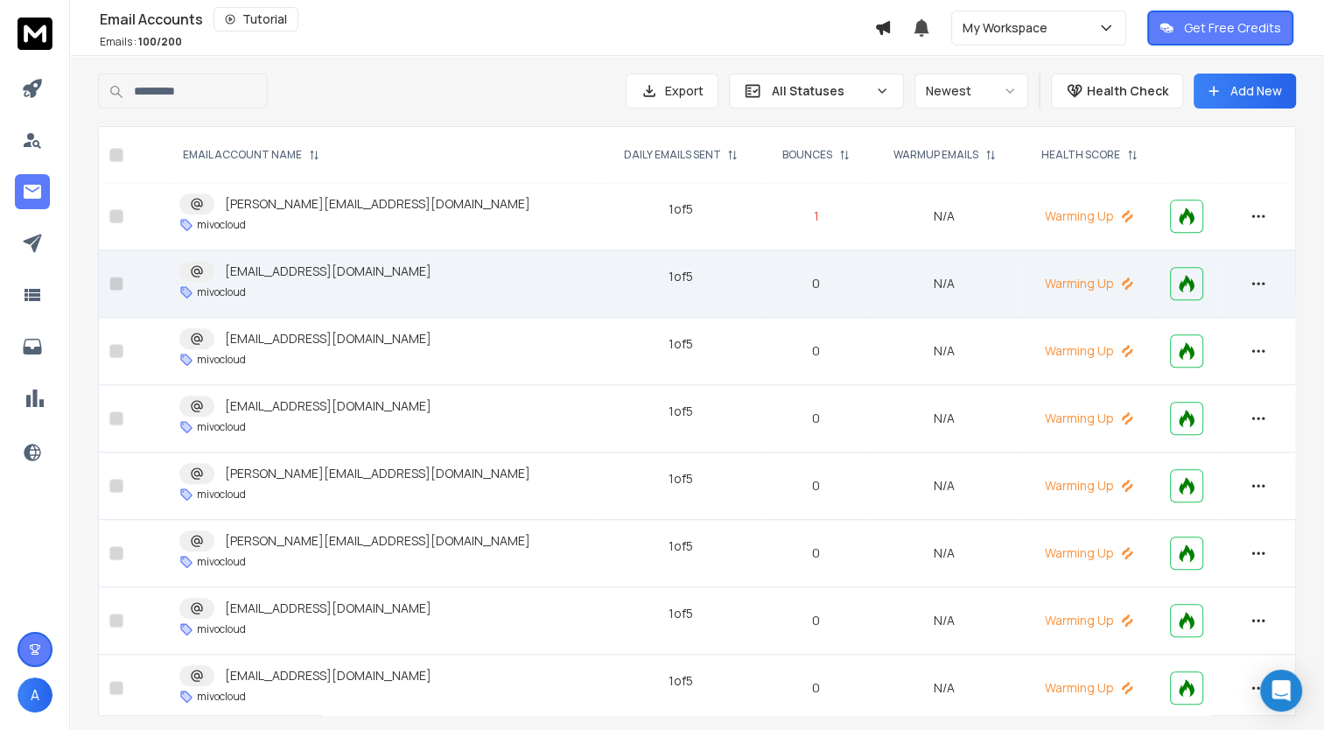
scroll to position [332, 0]
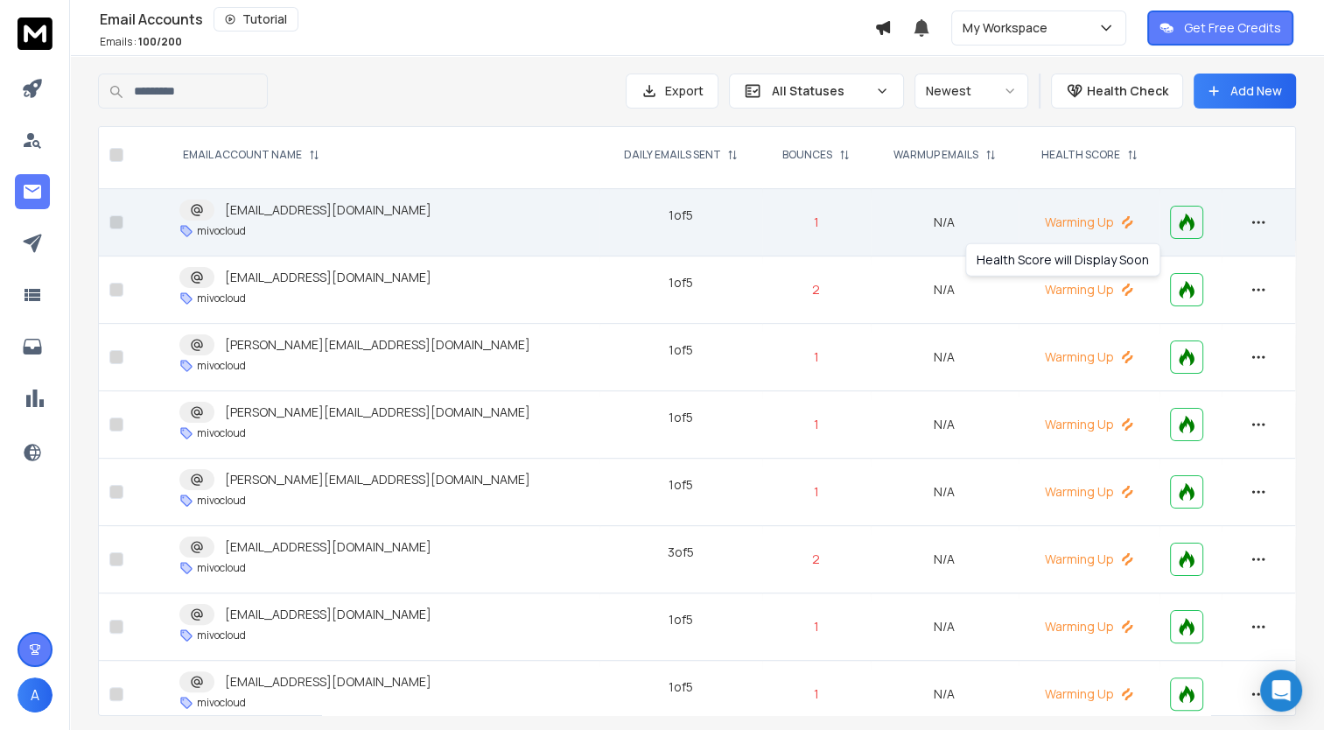
click at [1064, 214] on p "Warming Up" at bounding box center [1089, 221] width 120 height 17
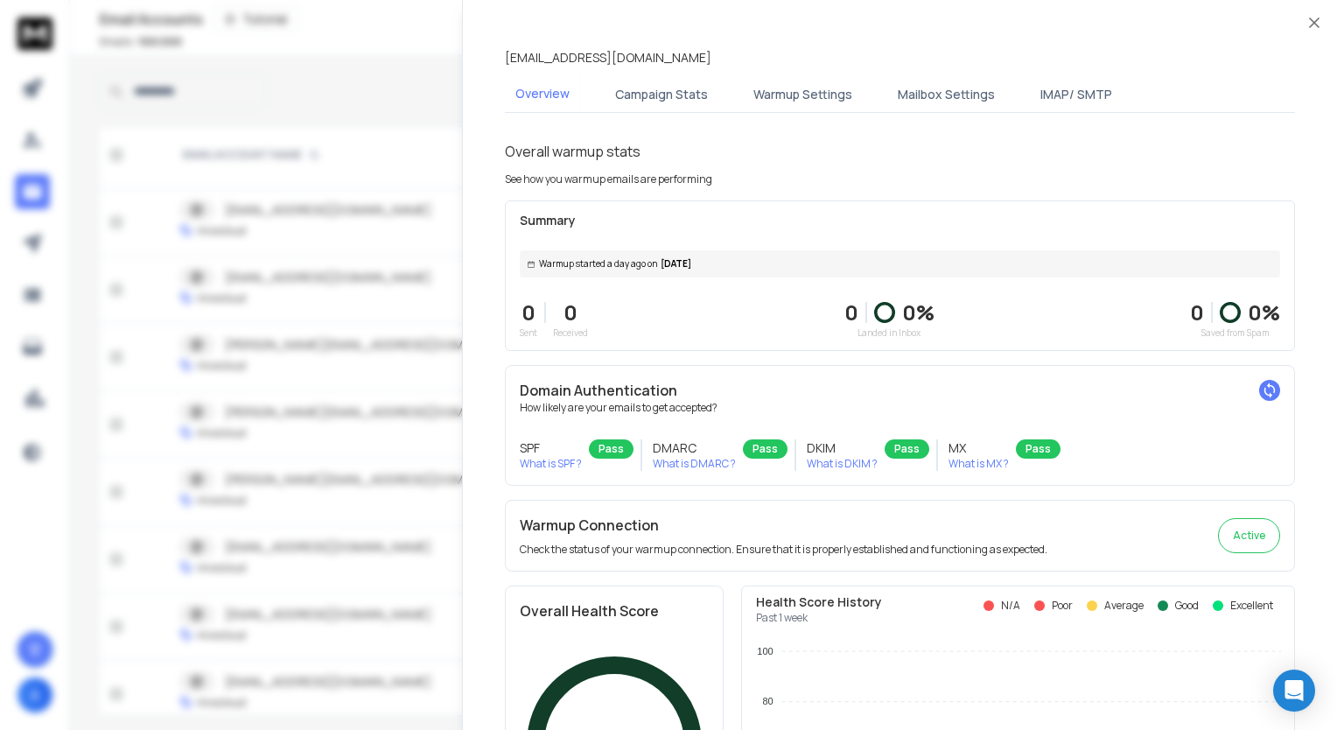
click at [172, 291] on div at bounding box center [668, 365] width 1337 height 730
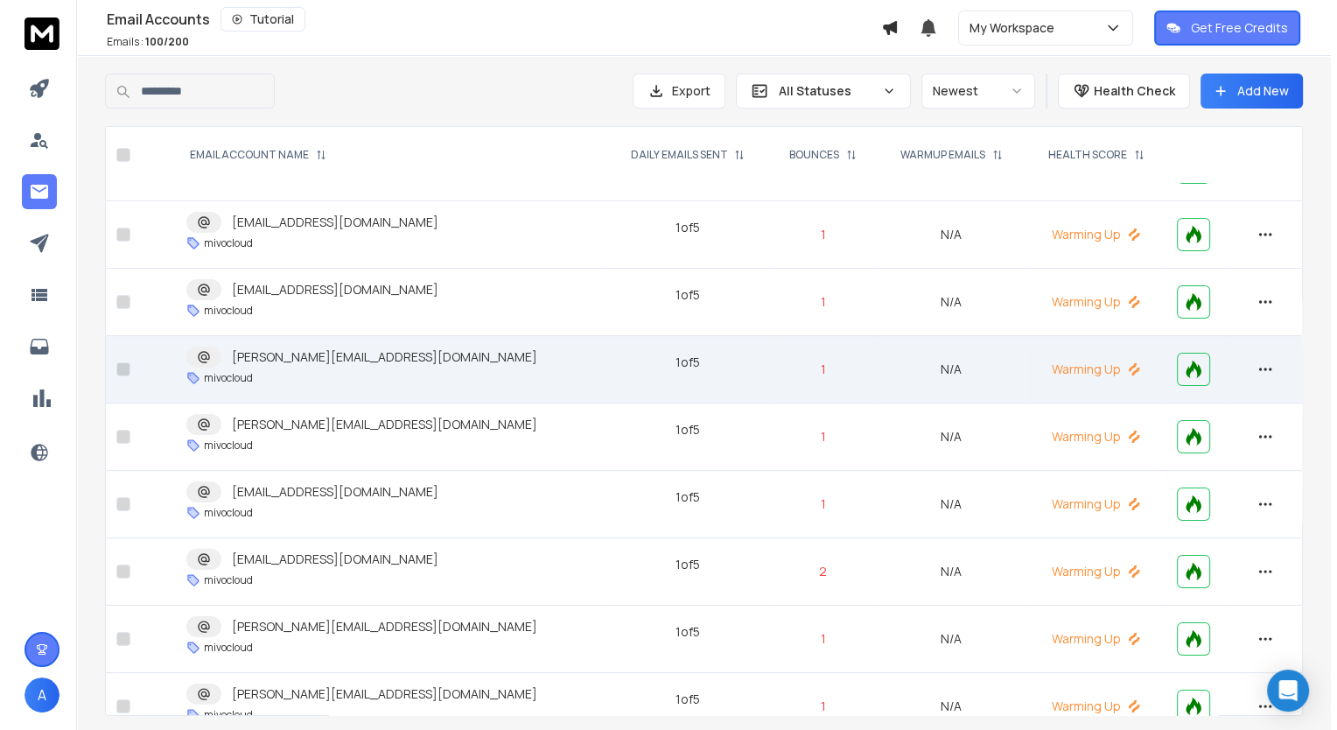
scroll to position [0, 0]
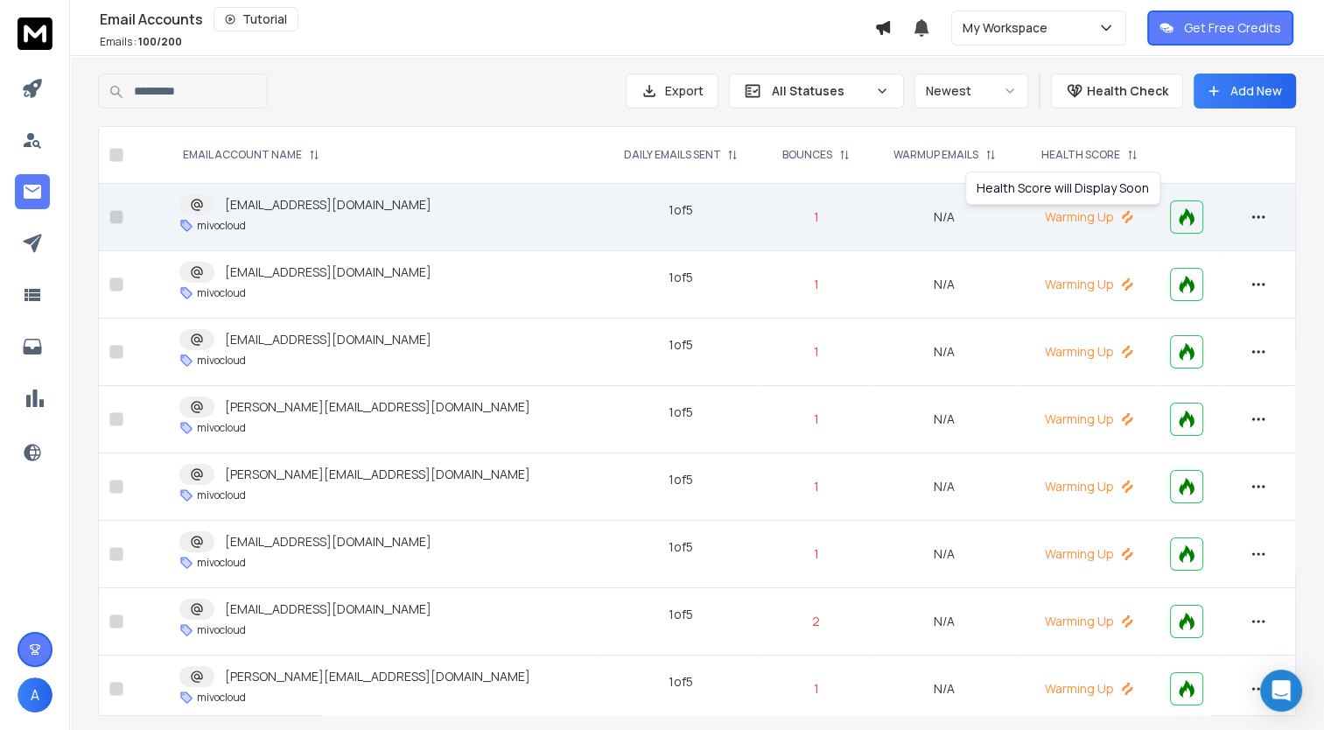
click at [1065, 220] on p "Warming Up" at bounding box center [1089, 216] width 120 height 17
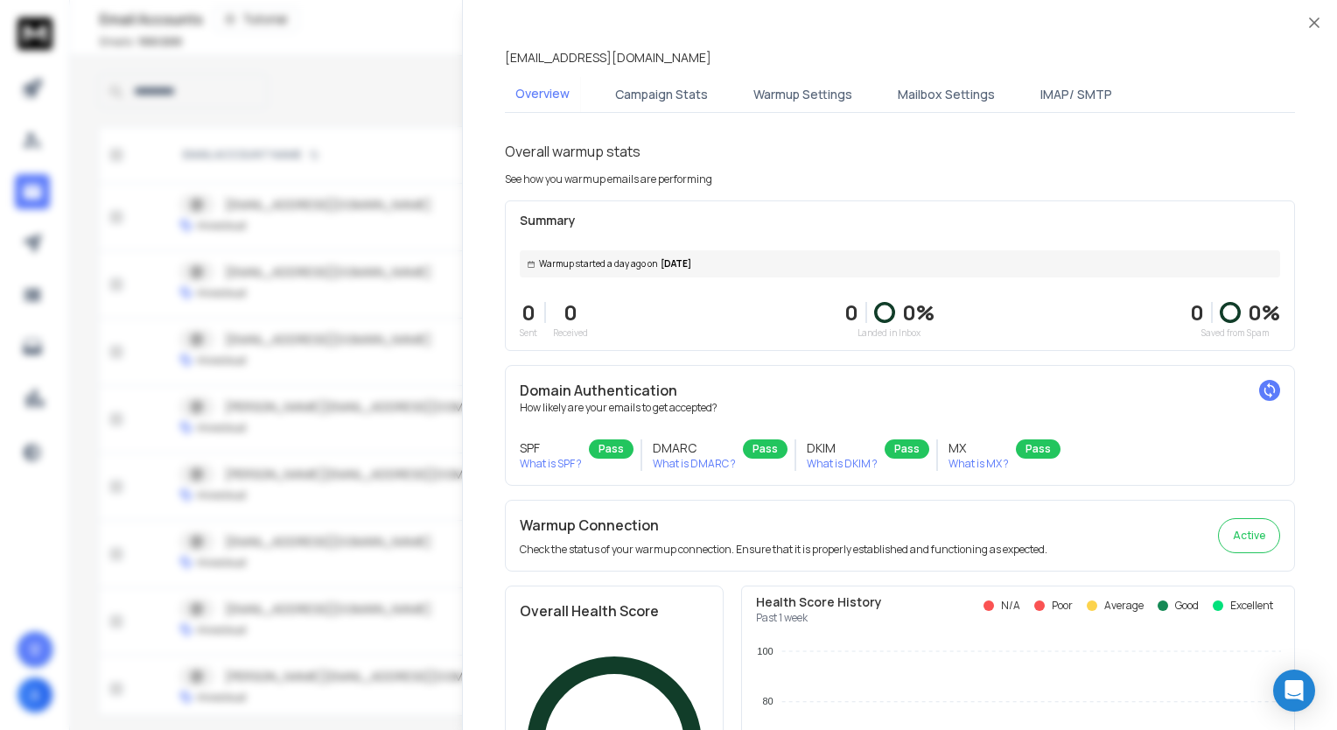
click at [345, 311] on div at bounding box center [668, 365] width 1337 height 730
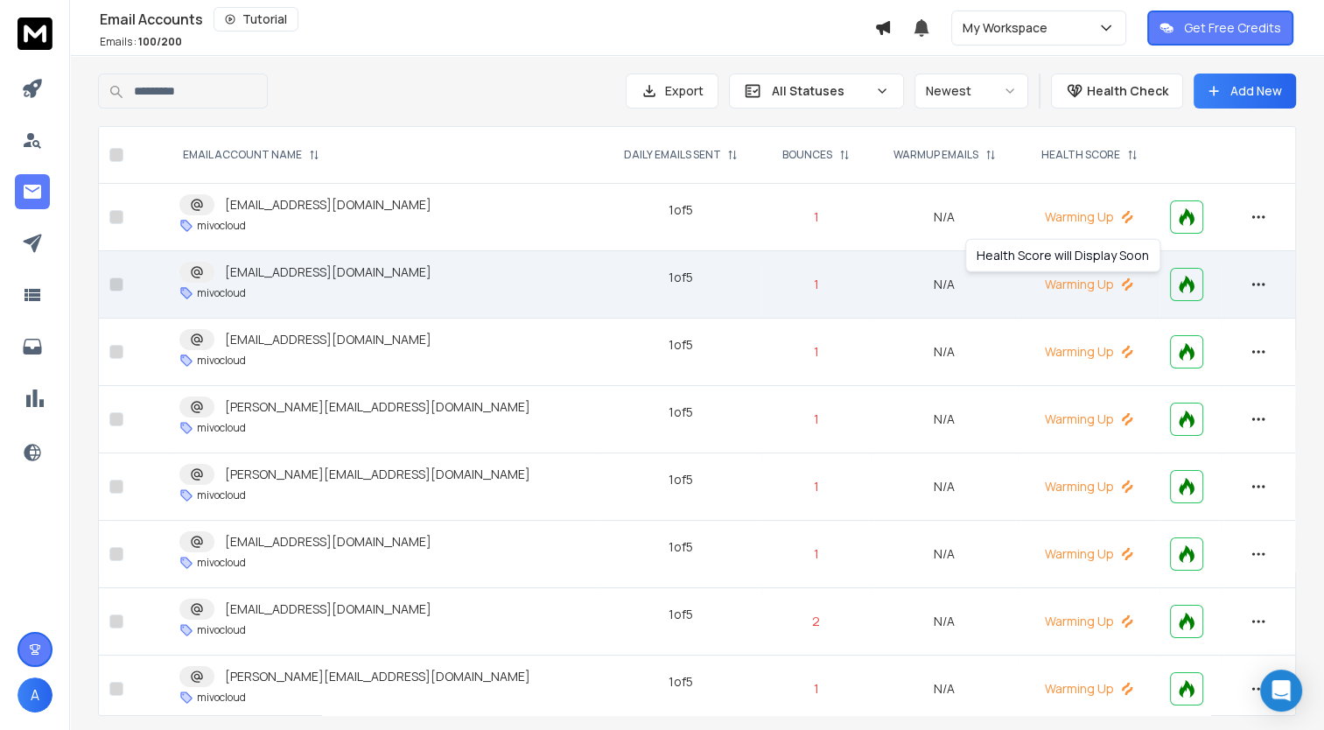
click at [1066, 289] on p "Warming Up" at bounding box center [1089, 284] width 120 height 17
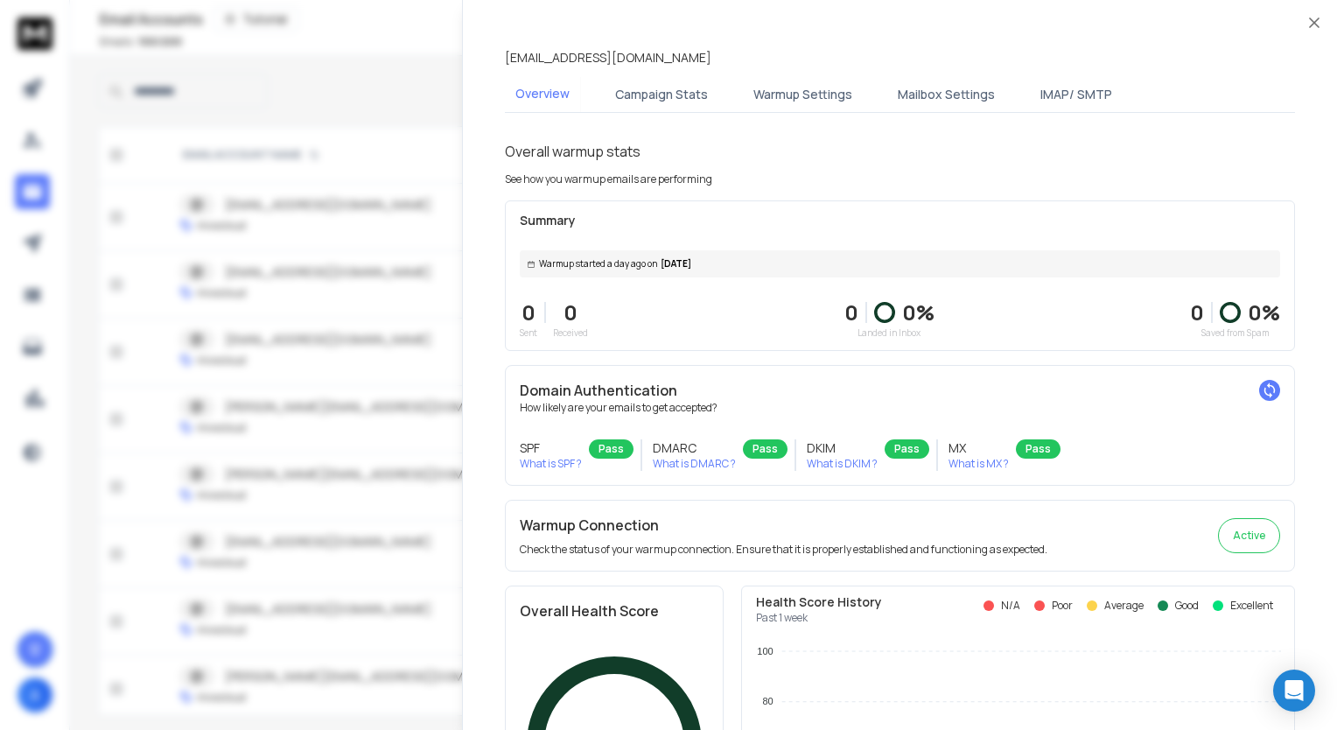
click at [1082, 82] on button "IMAP/ SMTP" at bounding box center [1076, 94] width 93 height 38
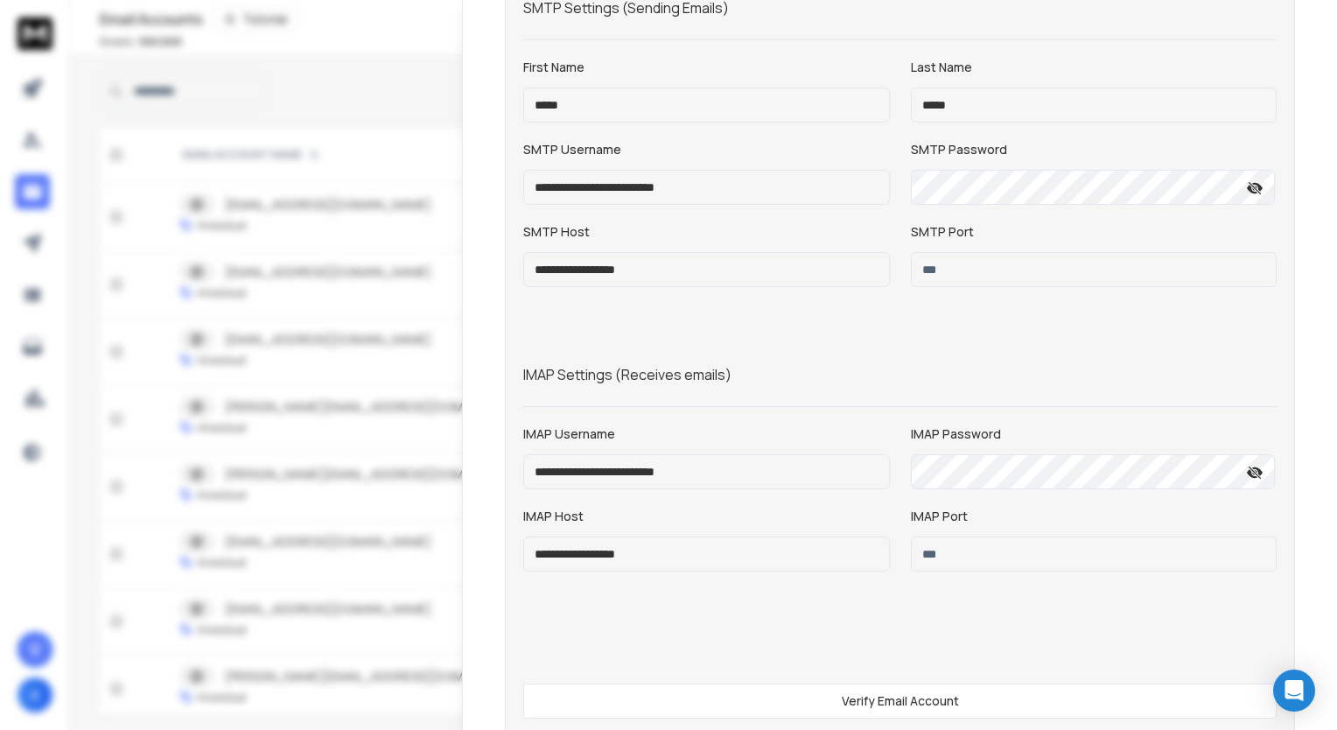
scroll to position [273, 0]
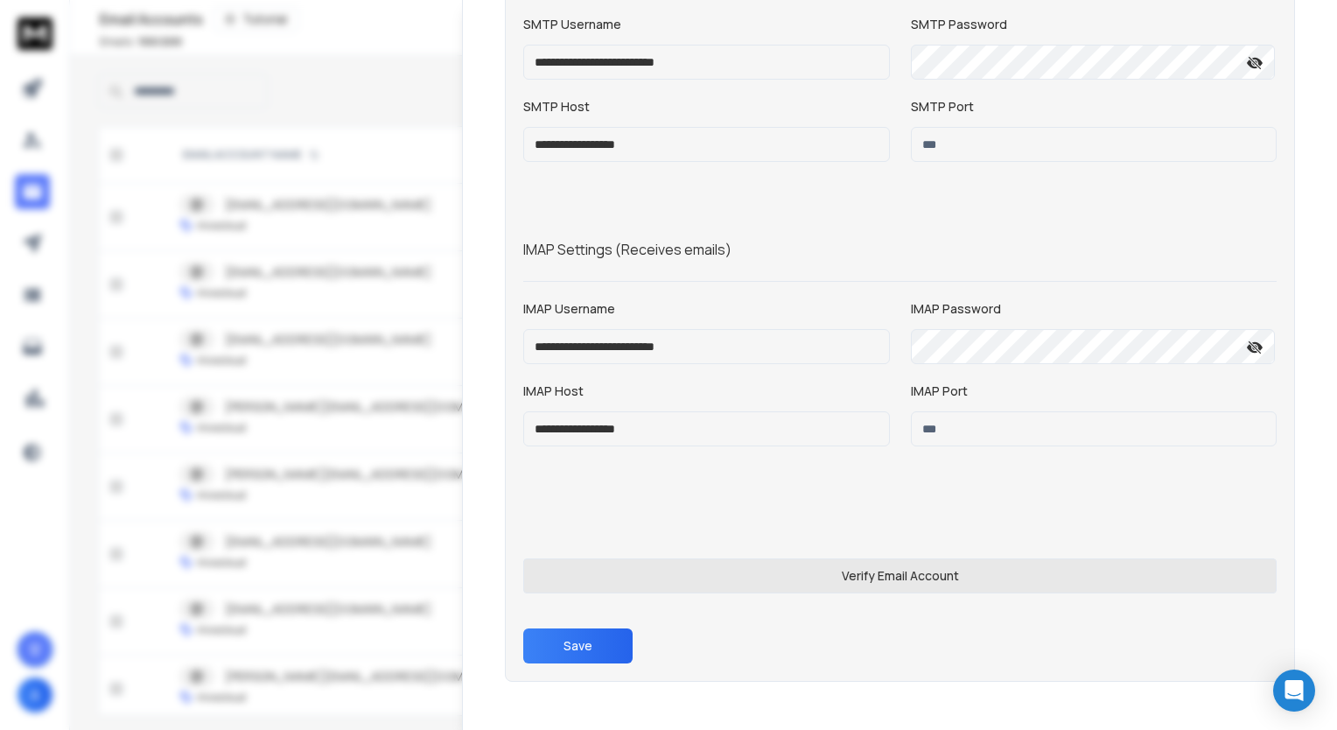
click at [843, 577] on button "Verify Email Account" at bounding box center [899, 575] width 753 height 35
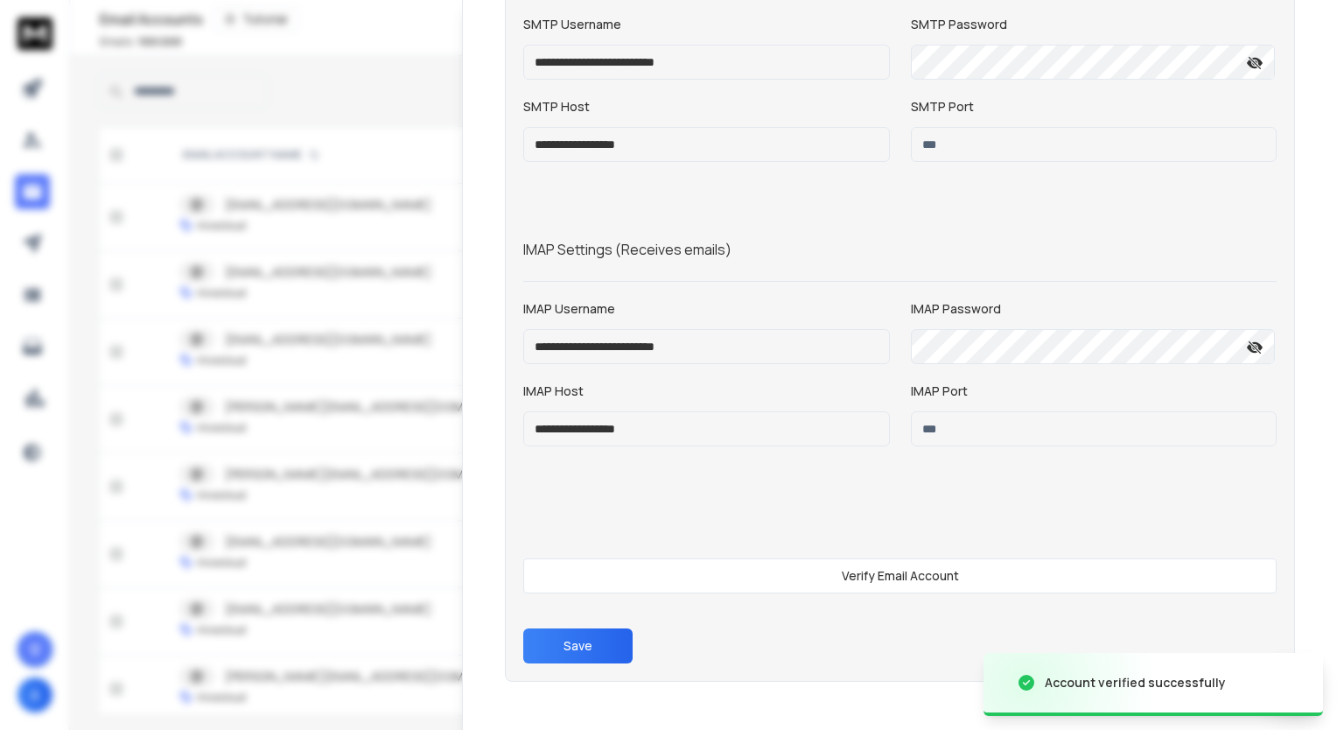
click at [591, 647] on button "Save" at bounding box center [577, 645] width 109 height 35
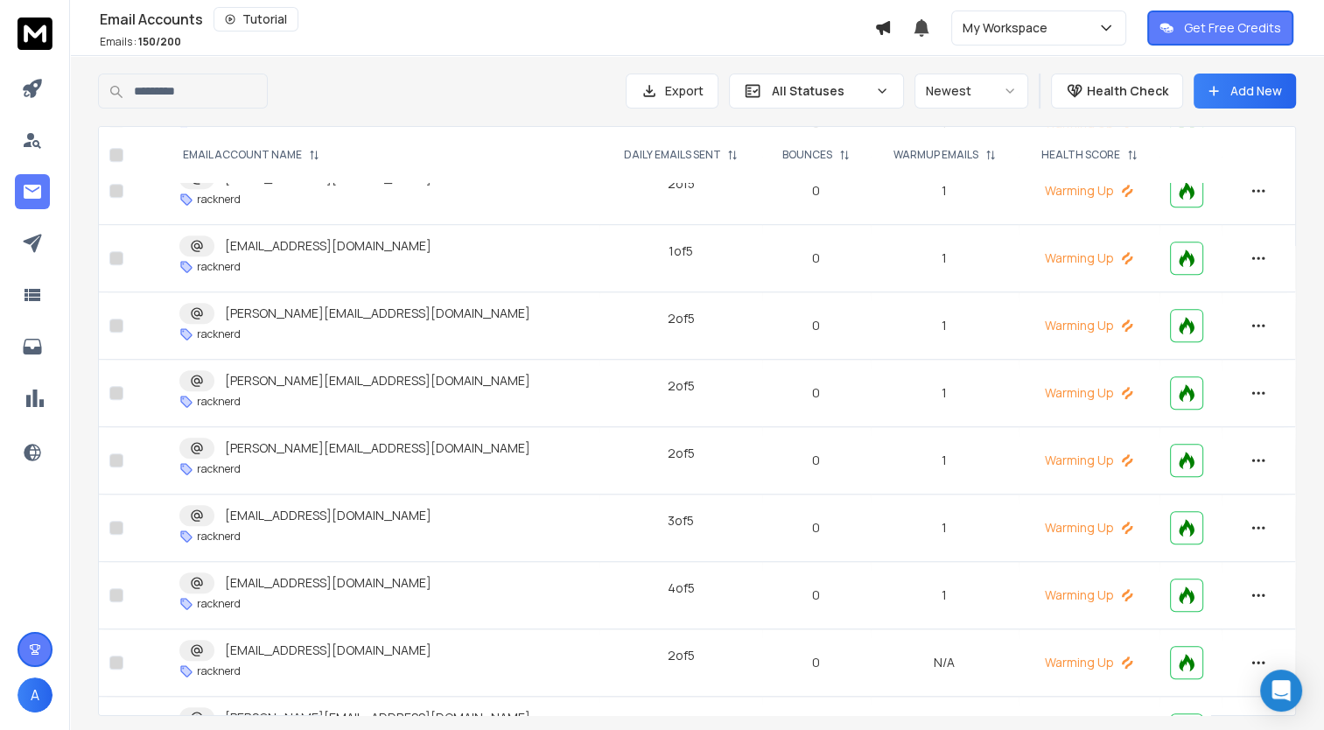
scroll to position [7453, 0]
